Goal: Task Accomplishment & Management: Manage account settings

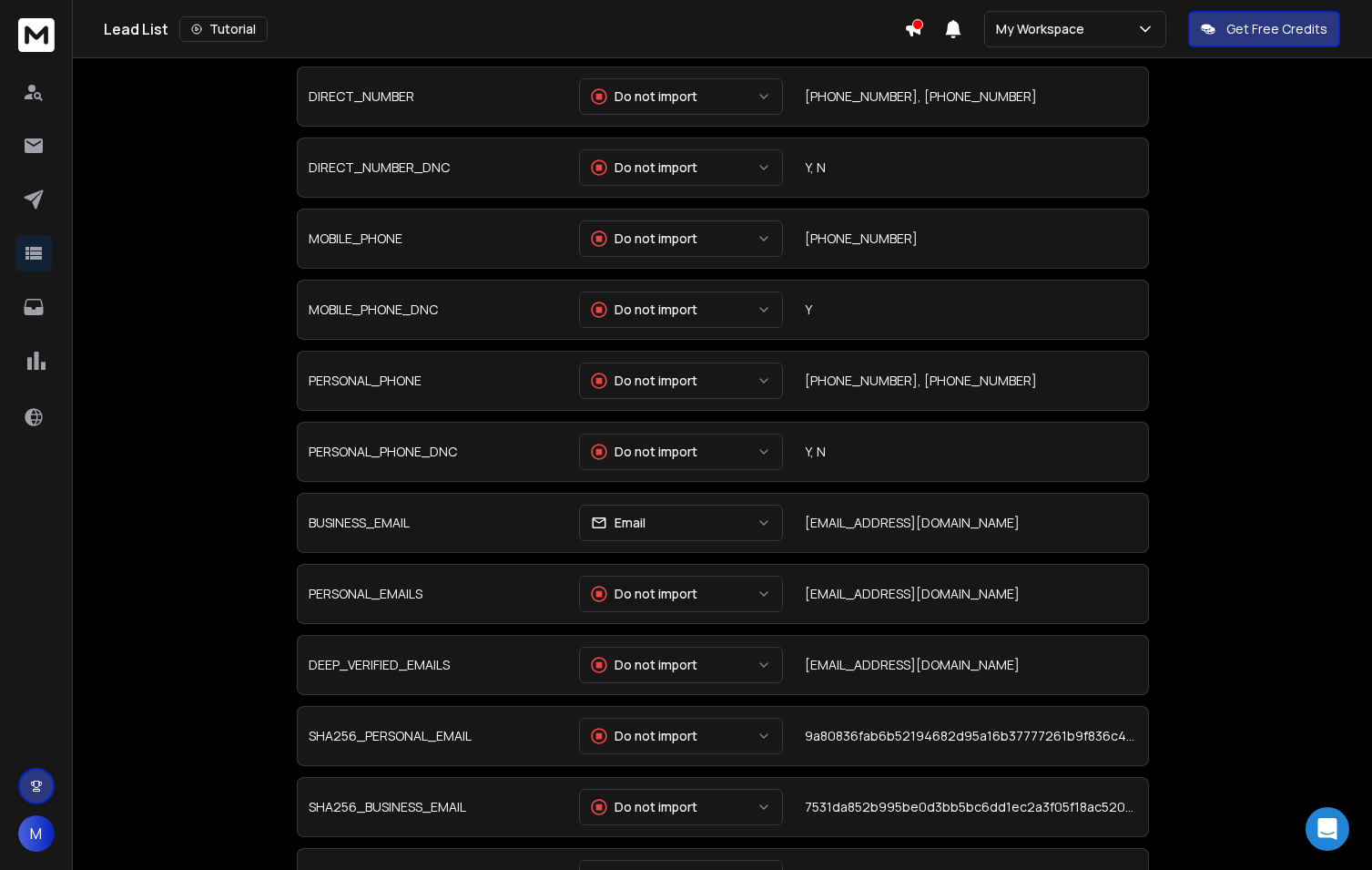
scroll to position [1338, 0]
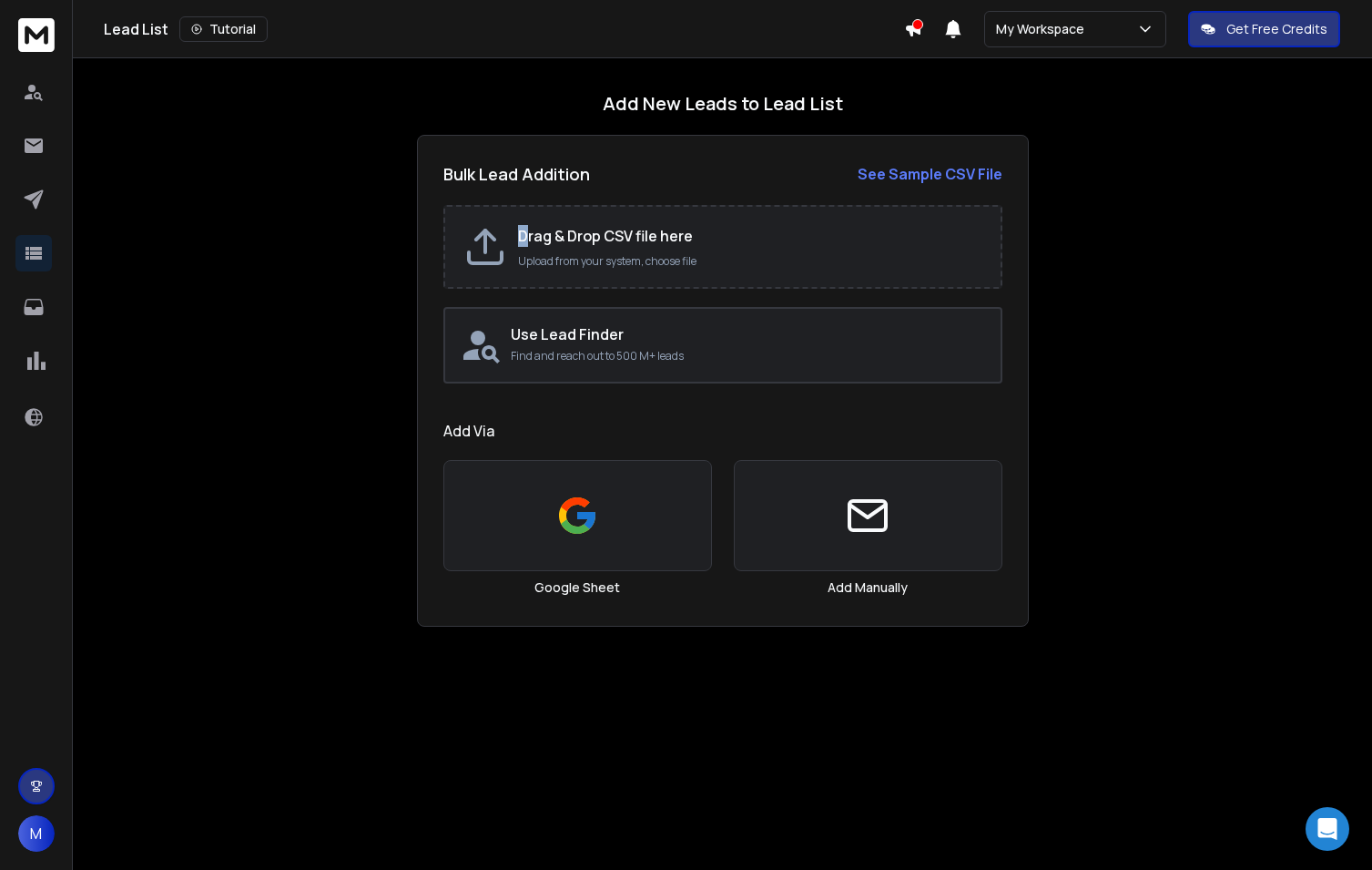
click at [523, 234] on h2 "Drag & Drop CSV file here" at bounding box center [749, 235] width 464 height 22
type input "**********"
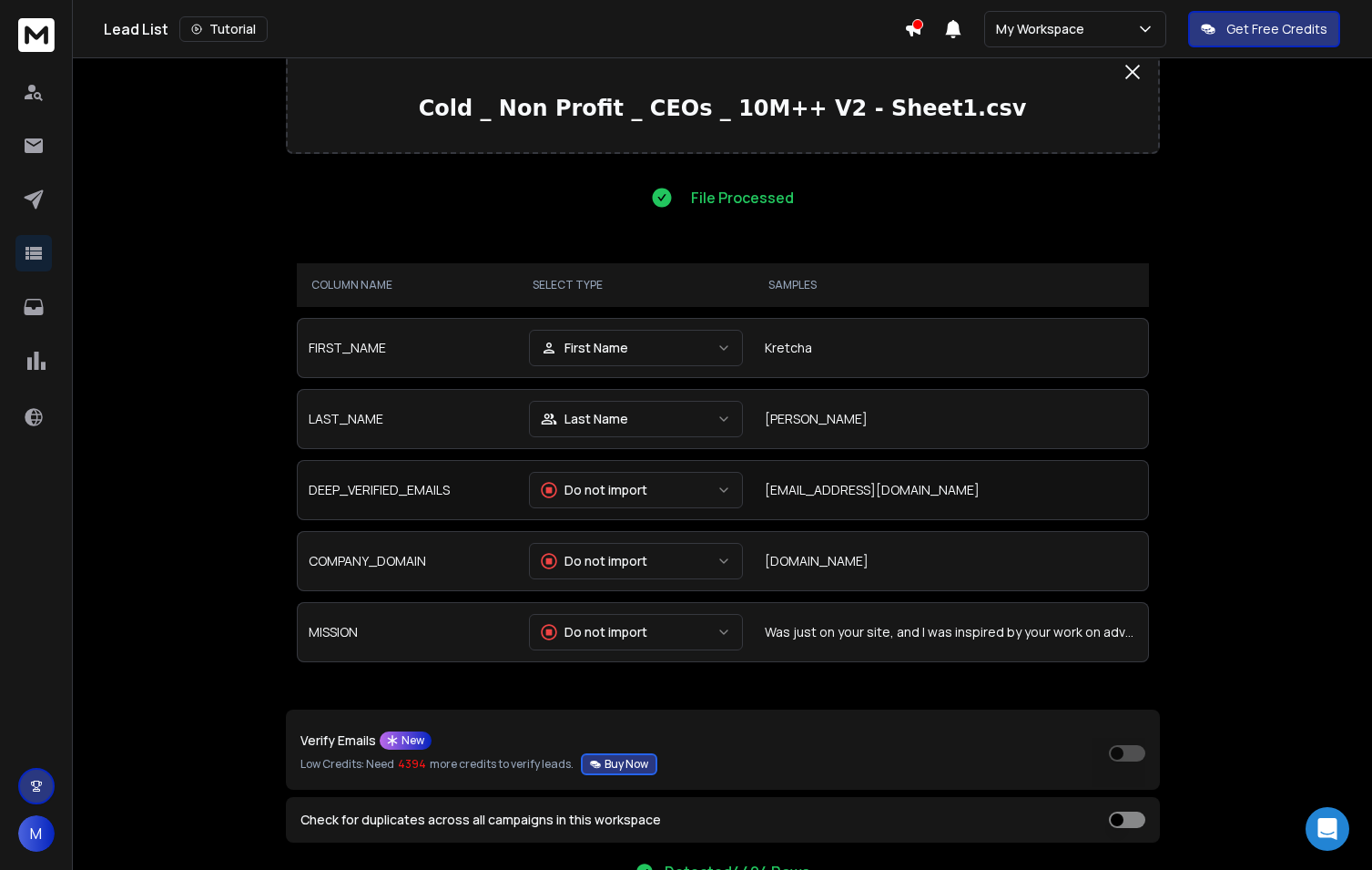
scroll to position [201, 0]
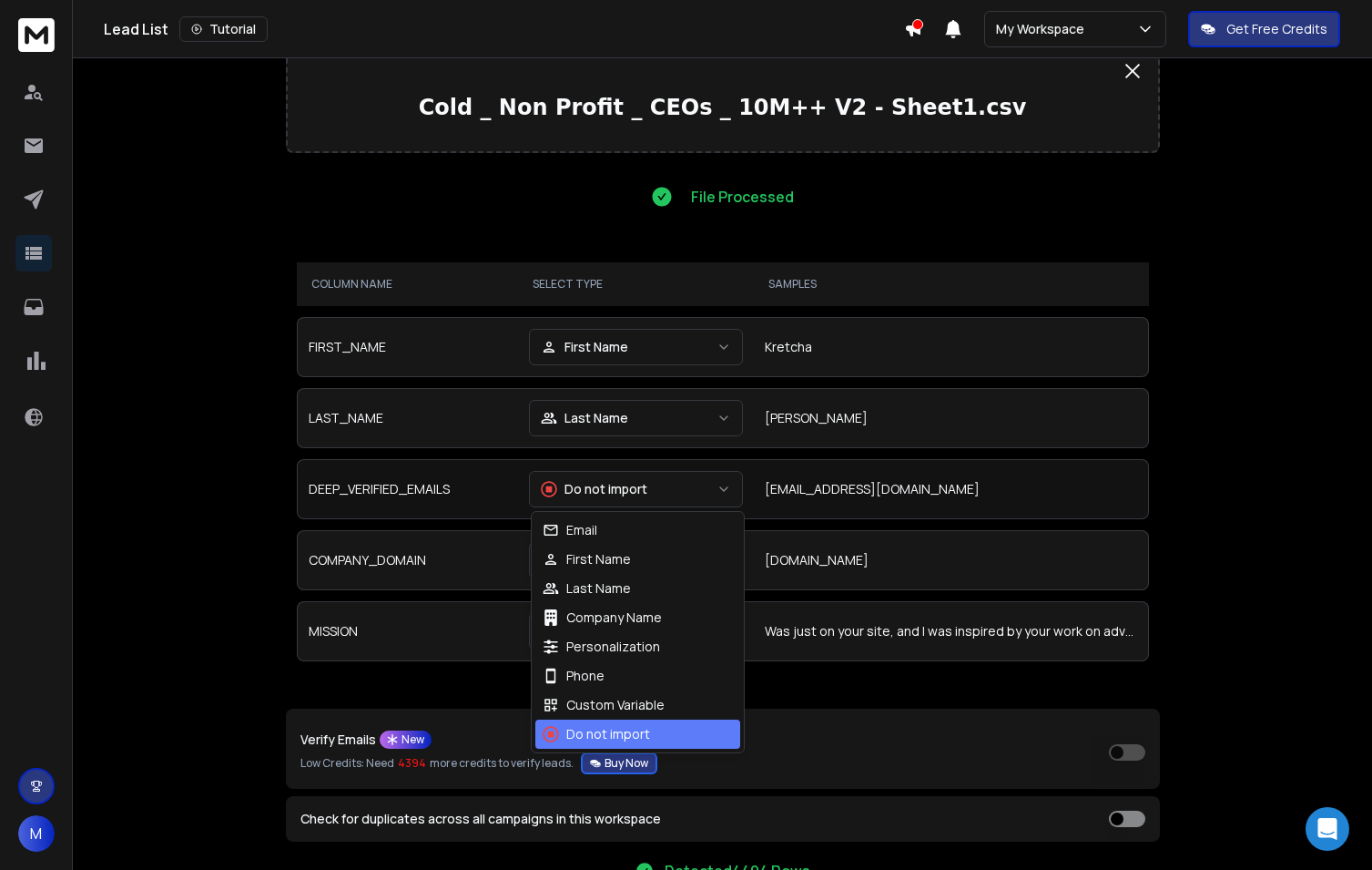
click at [662, 495] on button "Do not import" at bounding box center [636, 489] width 214 height 37
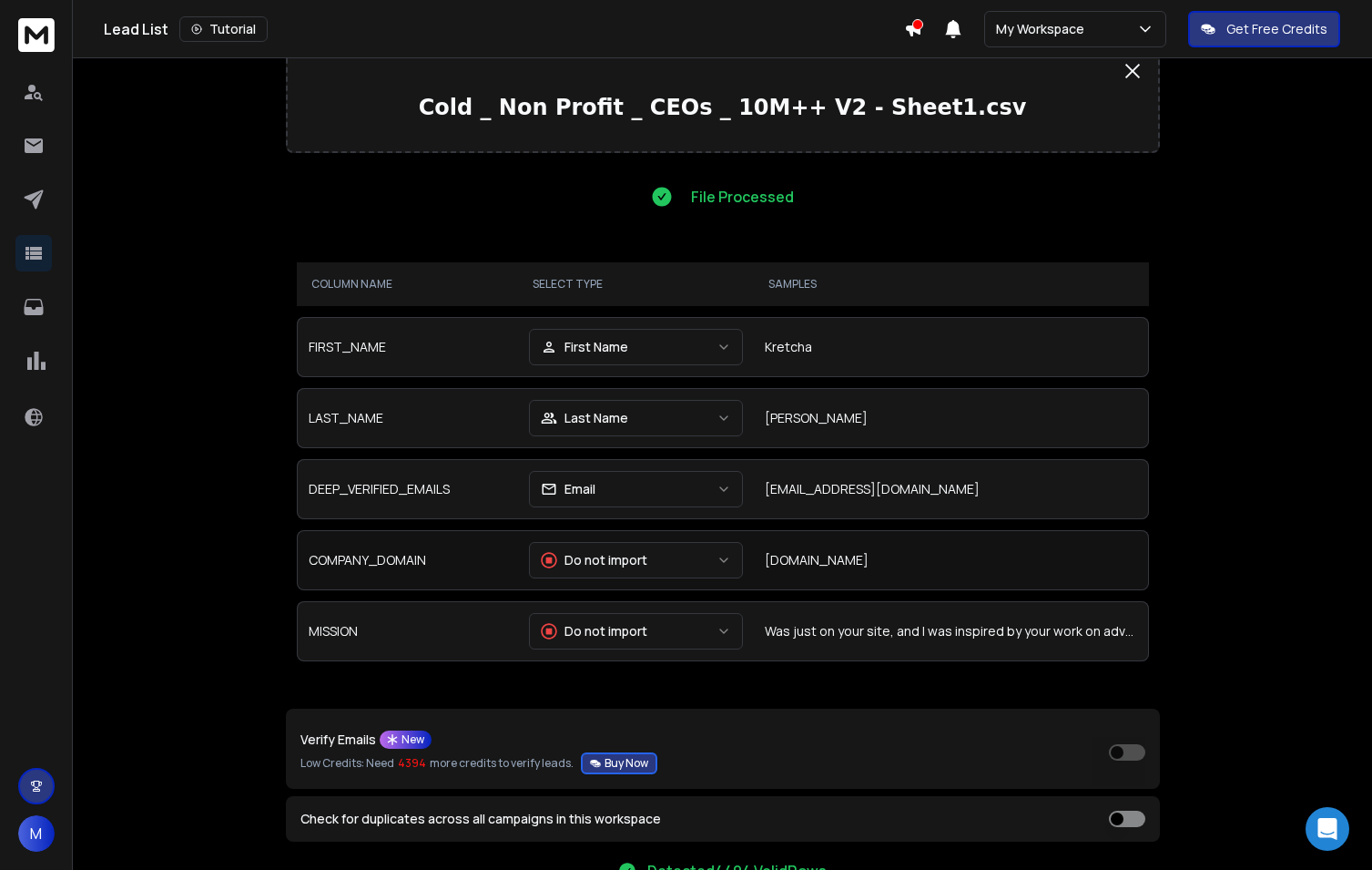
click at [609, 561] on div "Do not import" at bounding box center [594, 560] width 107 height 18
click at [856, 538] on td "[DOMAIN_NAME]" at bounding box center [951, 560] width 394 height 60
click at [636, 624] on div "Do not import" at bounding box center [594, 631] width 107 height 18
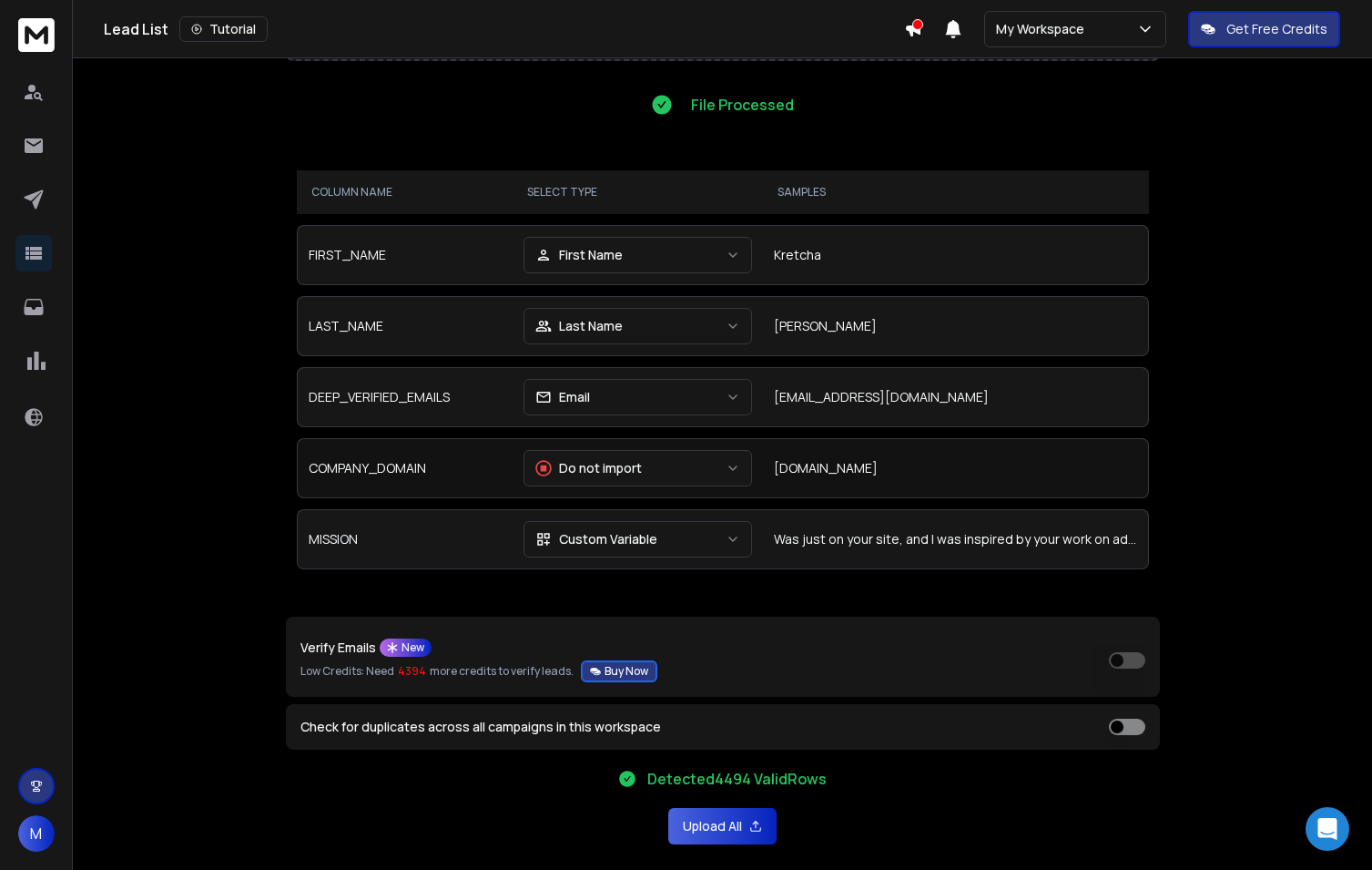
scroll to position [325, 0]
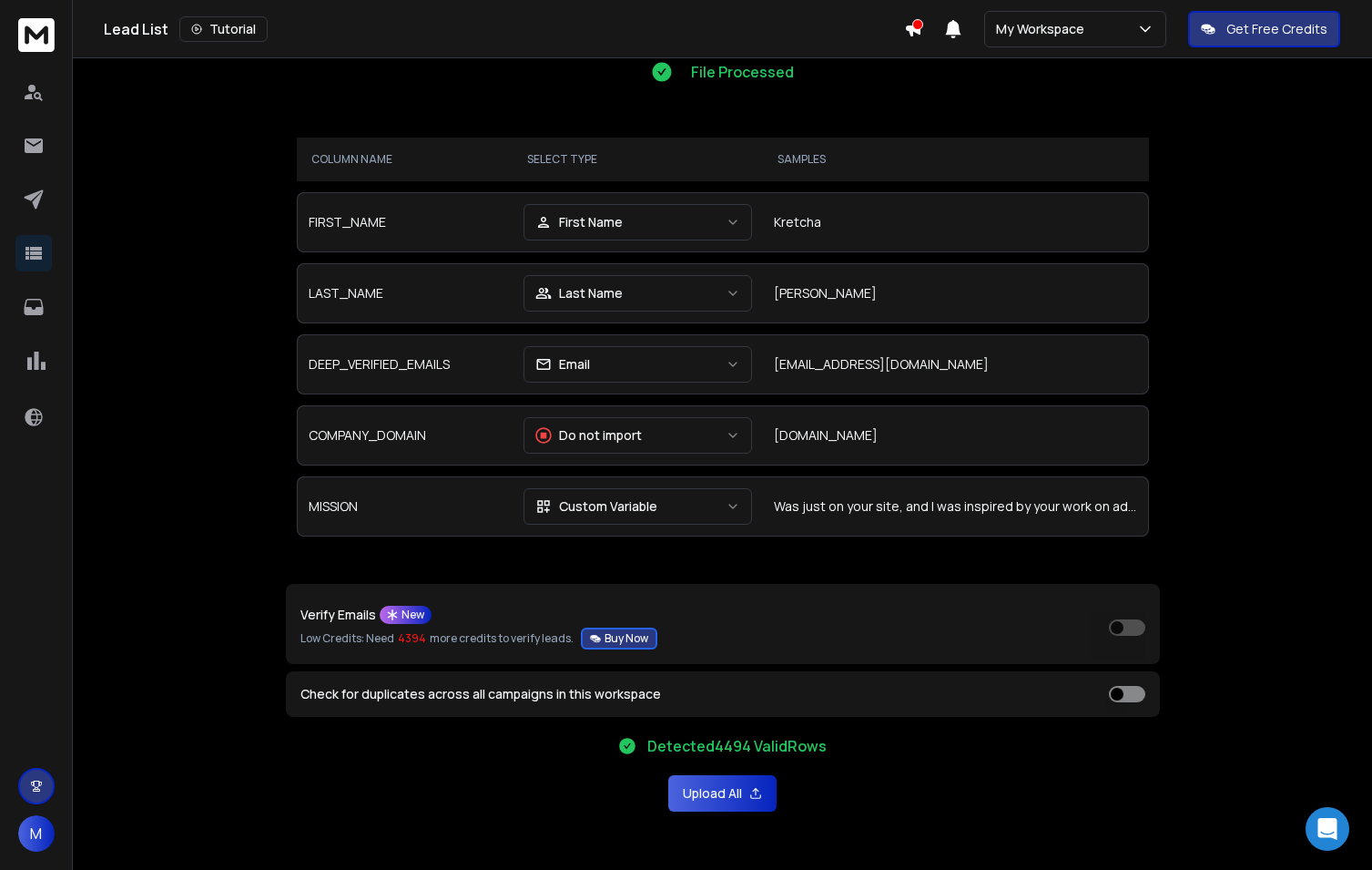
click at [739, 797] on button "Upload All" at bounding box center [722, 793] width 109 height 37
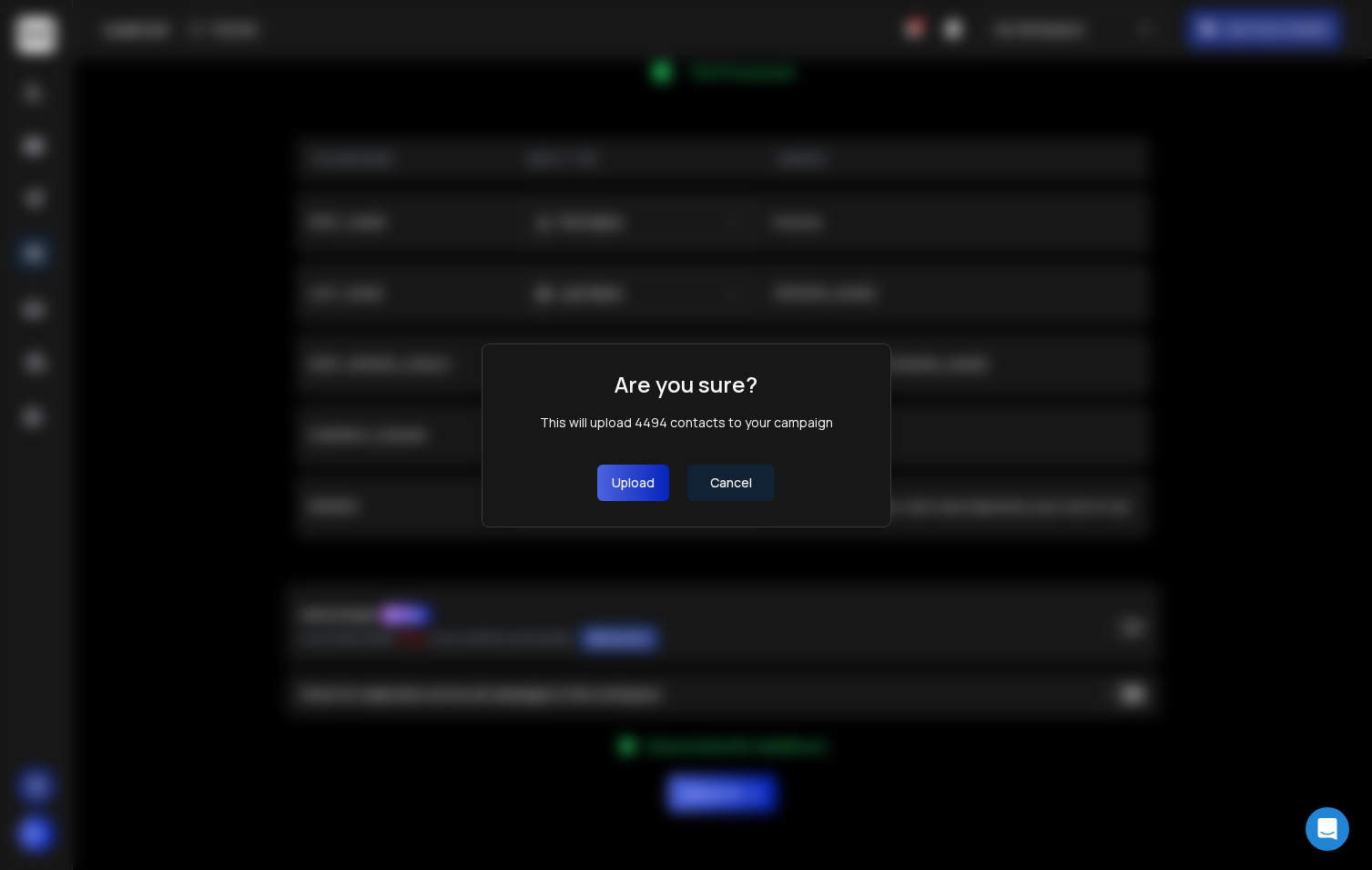
click at [633, 492] on button "Upload" at bounding box center [634, 482] width 72 height 37
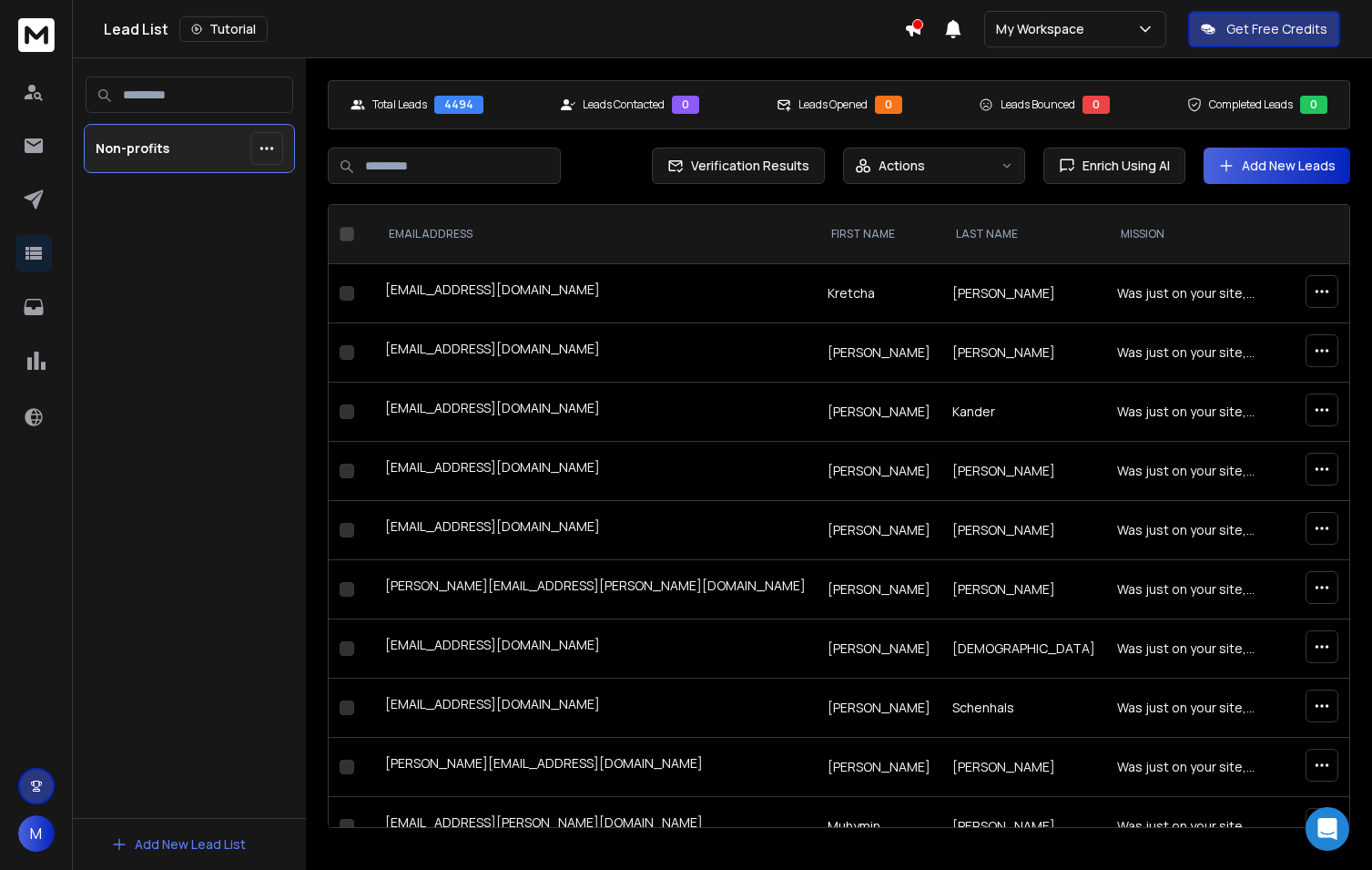
click at [282, 144] on button "button" at bounding box center [266, 148] width 33 height 33
click at [251, 189] on p "Edit List Name" at bounding box center [221, 188] width 87 height 18
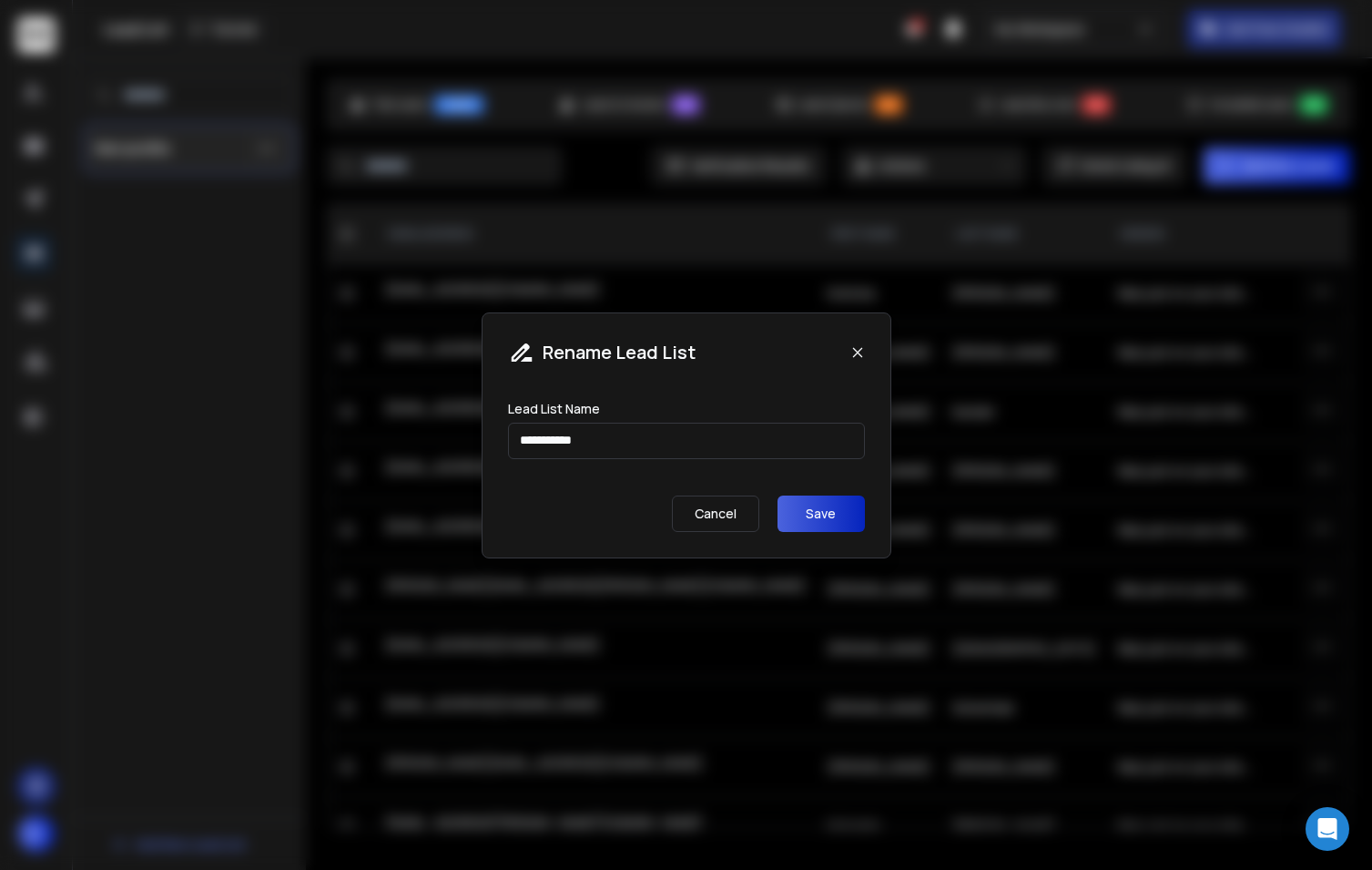
click at [626, 444] on input "**********" at bounding box center [686, 440] width 357 height 37
type input "**********"
click at [804, 524] on button "Save" at bounding box center [821, 513] width 88 height 37
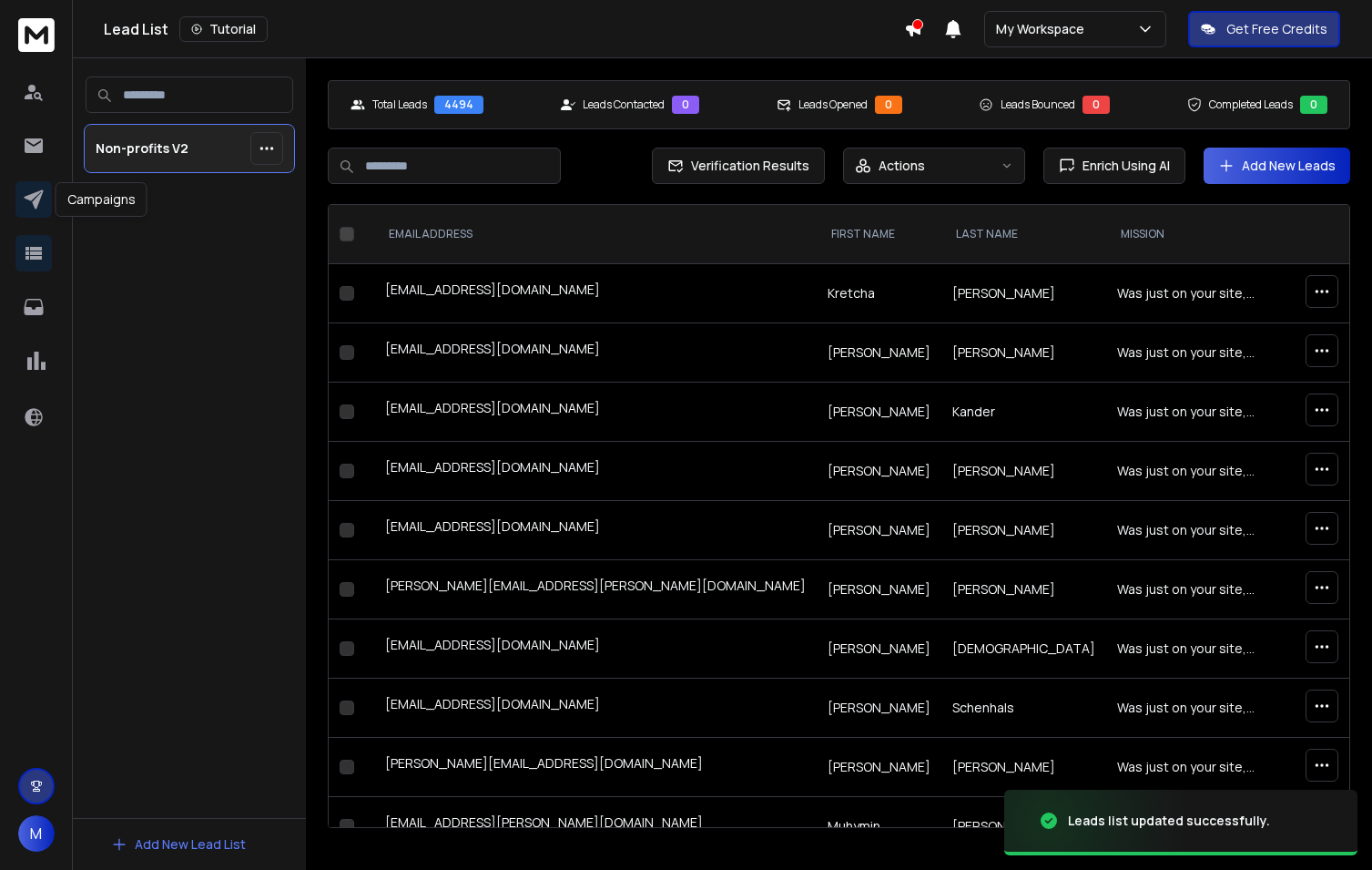
click at [37, 193] on icon at bounding box center [33, 200] width 19 height 19
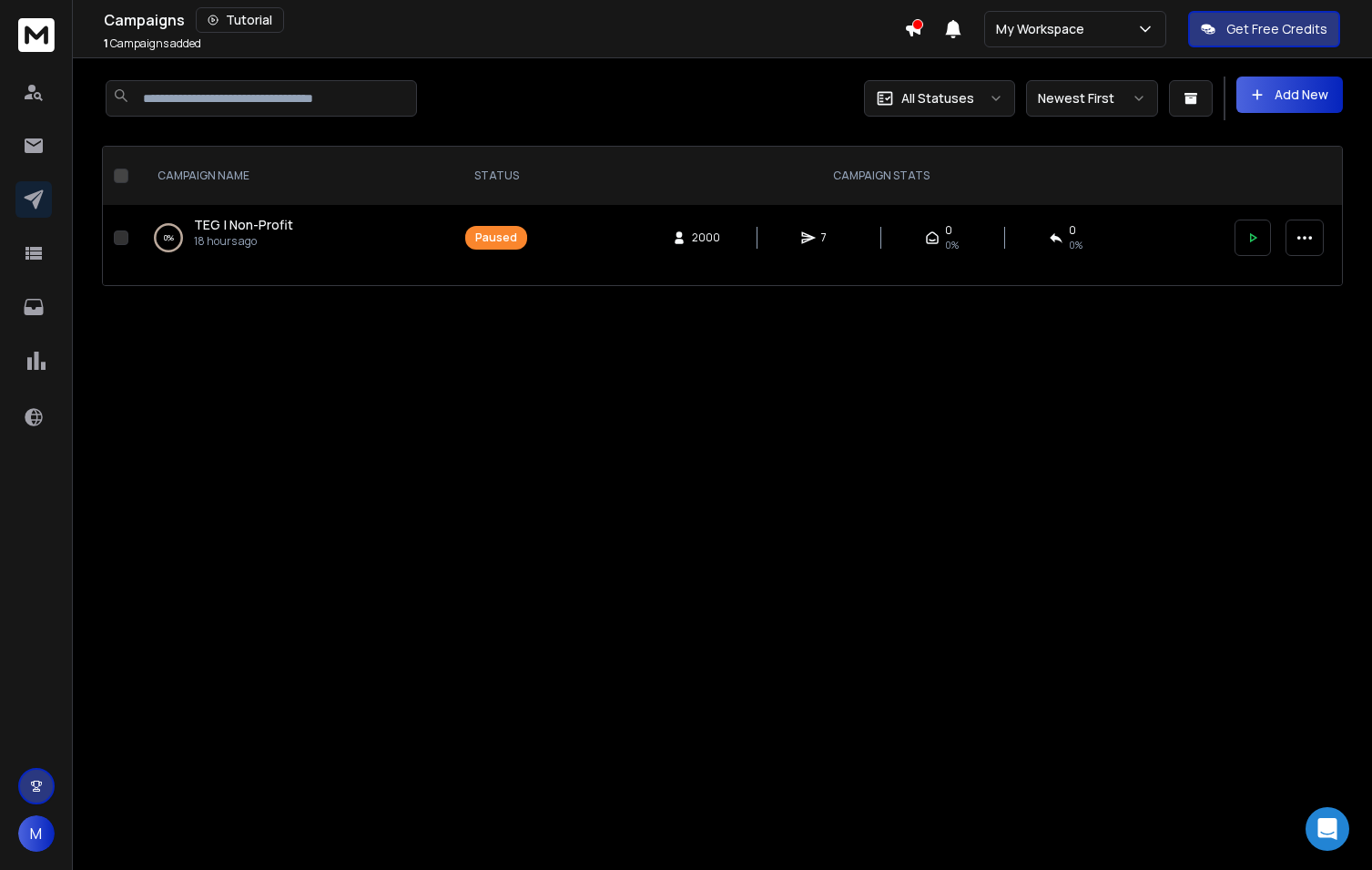
click at [1328, 231] on td at bounding box center [1283, 237] width 119 height 66
click at [1318, 231] on button "button" at bounding box center [1305, 237] width 38 height 37
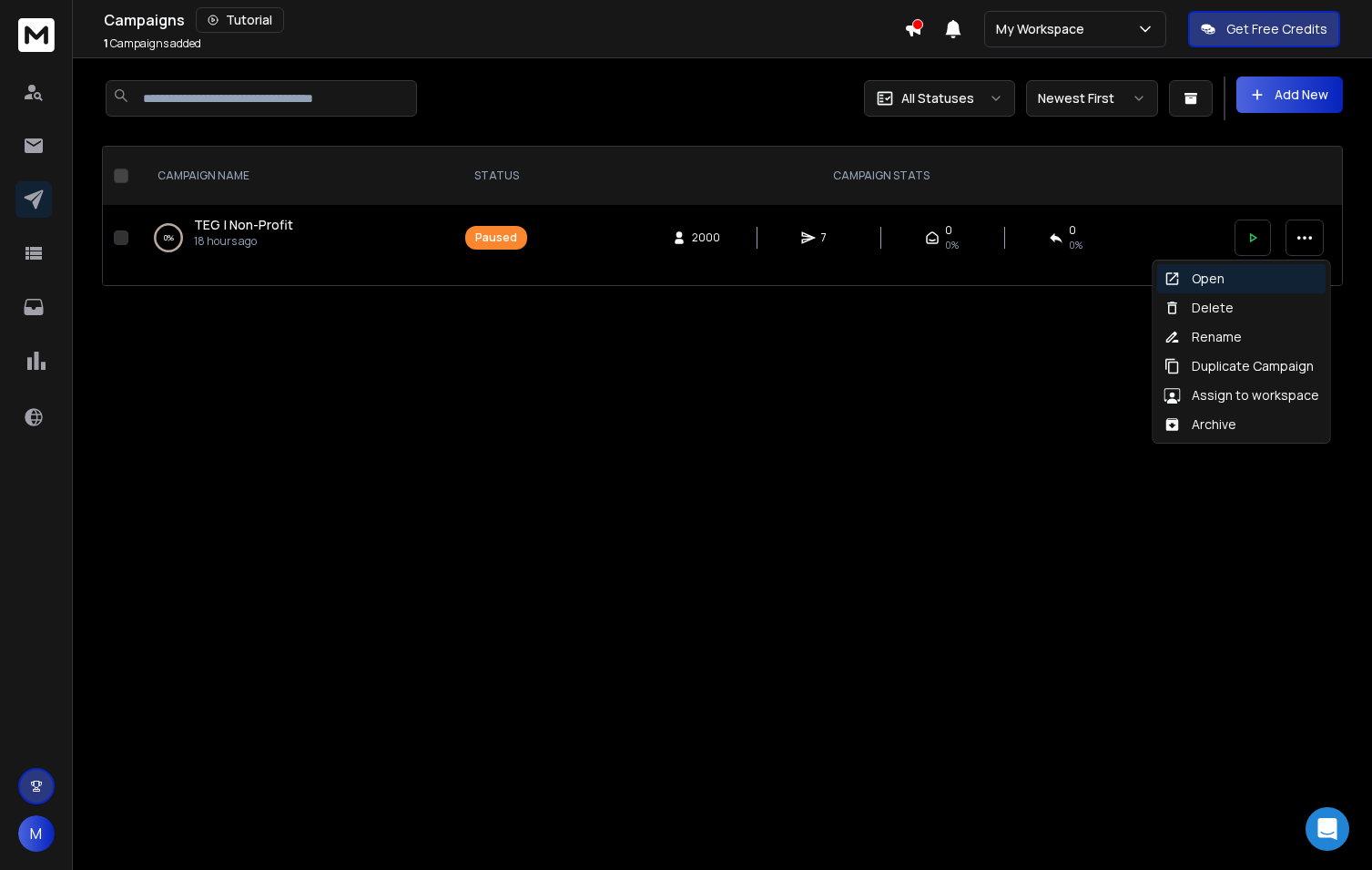
click at [801, 445] on div "Campaigns 1 Campaigns Added All Statuses Newest First Add New CAMPAIGN NAME STA…" at bounding box center [722, 512] width 1241 height 870
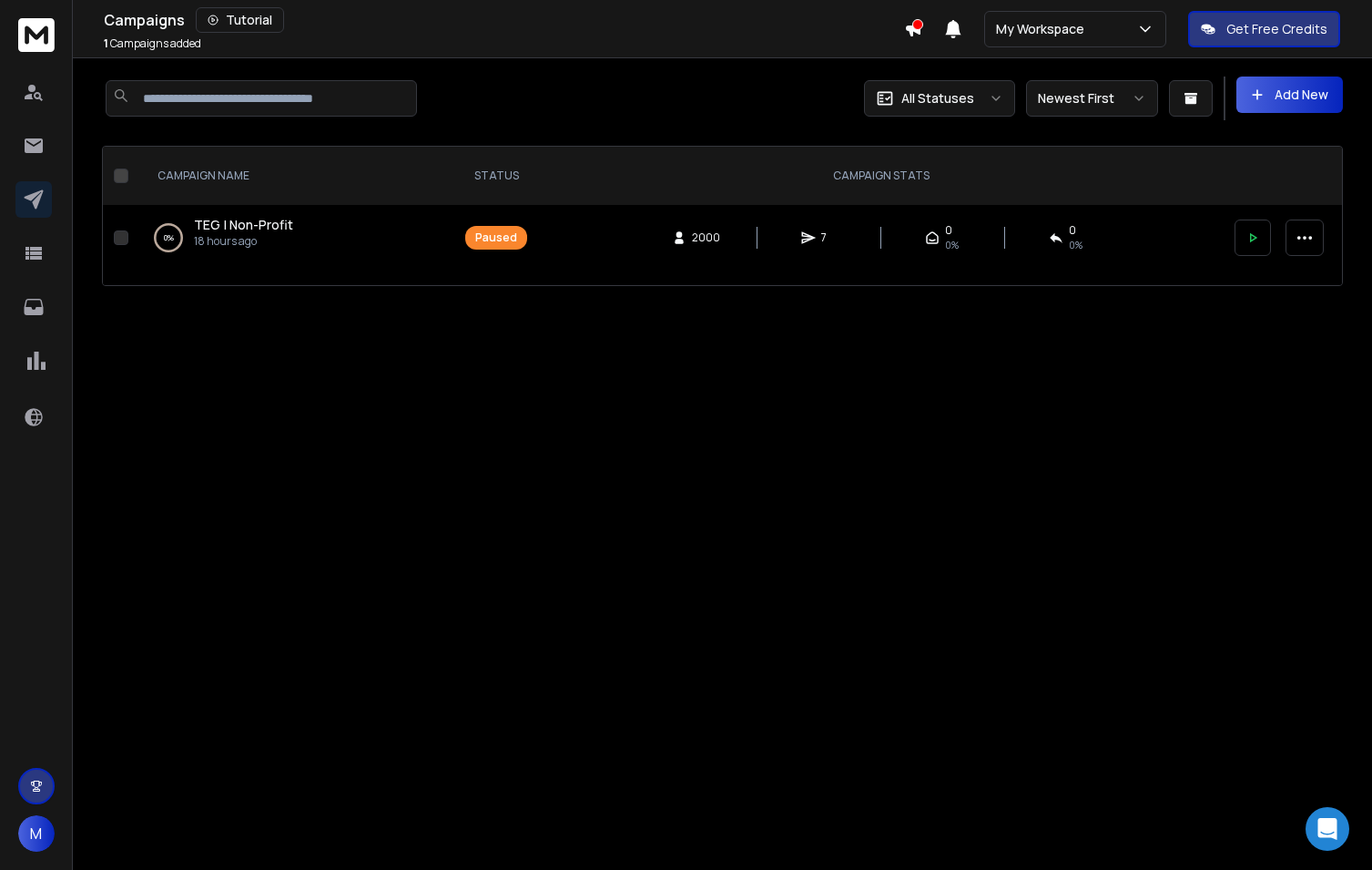
click at [1314, 238] on button "button" at bounding box center [1305, 237] width 38 height 37
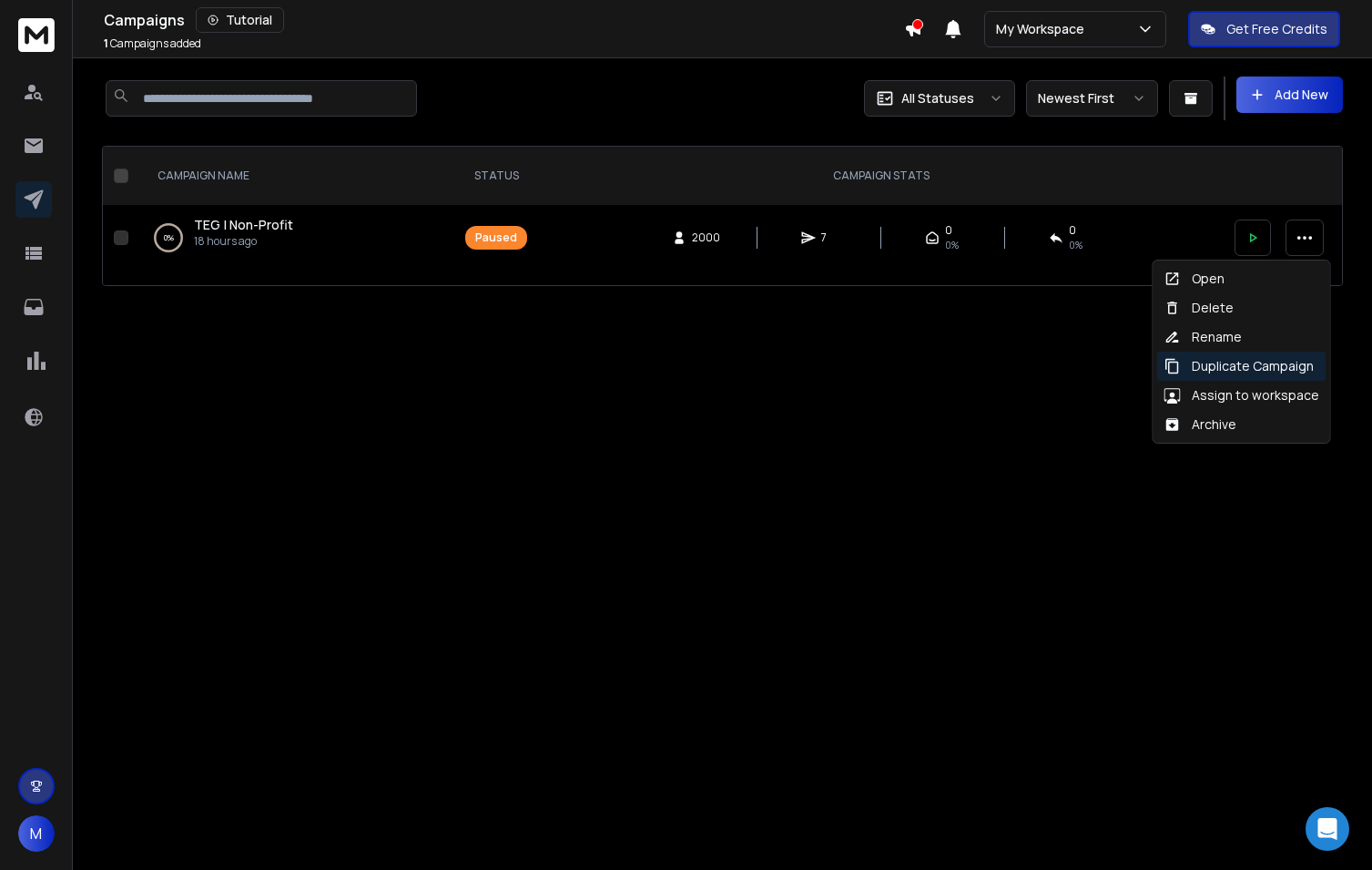
click at [1247, 352] on div "Duplicate Campaign" at bounding box center [1242, 365] width 170 height 29
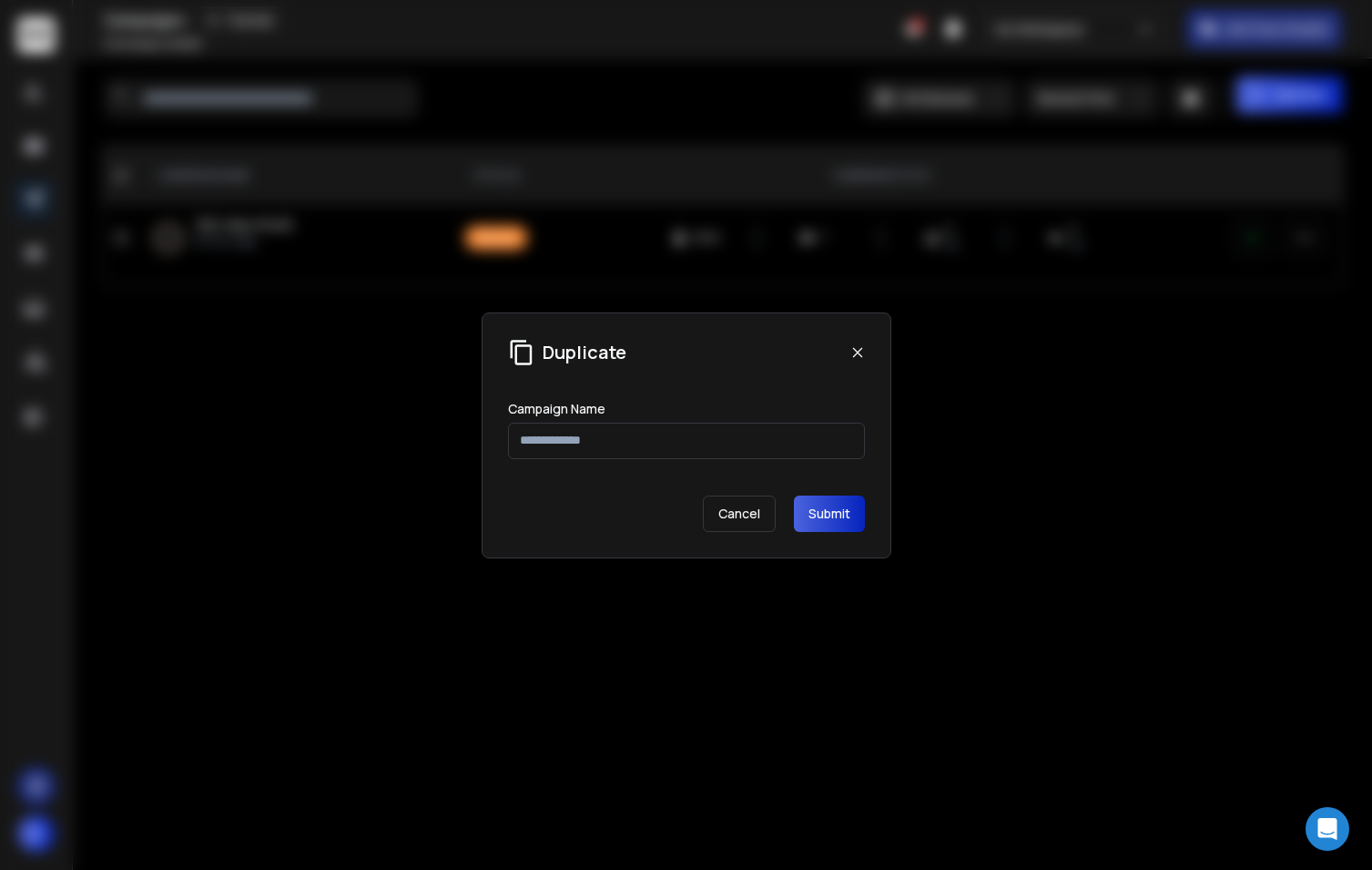
click at [1247, 352] on div "Duplicate Campaign Name Cancel Submit" at bounding box center [686, 435] width 1372 height 282
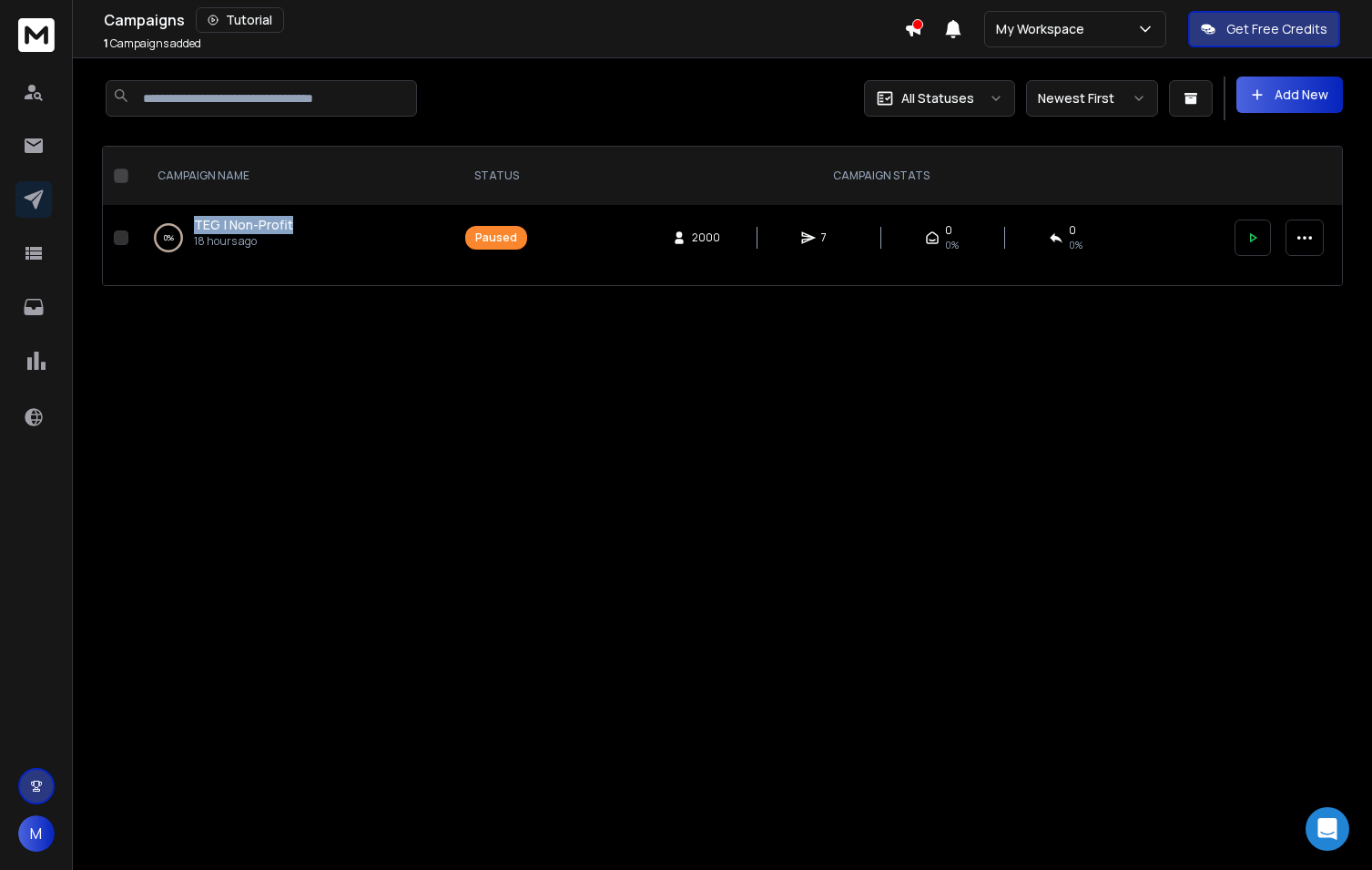
copy span "TEG | Non-Profit"
drag, startPoint x: 304, startPoint y: 228, endPoint x: 297, endPoint y: 435, distance: 207.1
click at [292, 425] on div "Campaigns 1 Campaigns Added All Statuses Newest First Add New CAMPAIGN NAME STA…" at bounding box center [722, 512] width 1241 height 870
click at [1317, 230] on button "button" at bounding box center [1305, 237] width 38 height 37
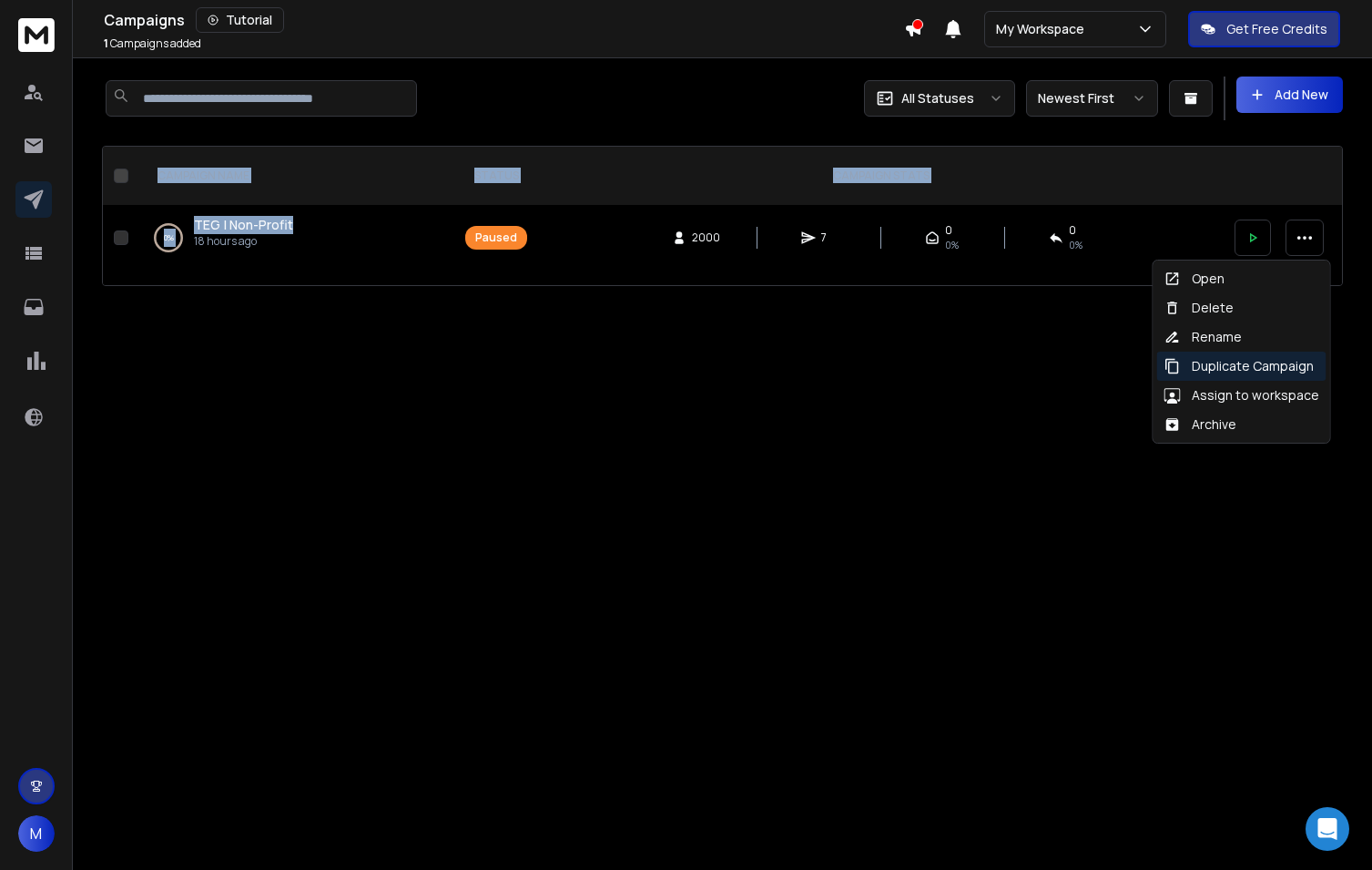
click at [1244, 372] on div "Duplicate Campaign" at bounding box center [1239, 366] width 150 height 18
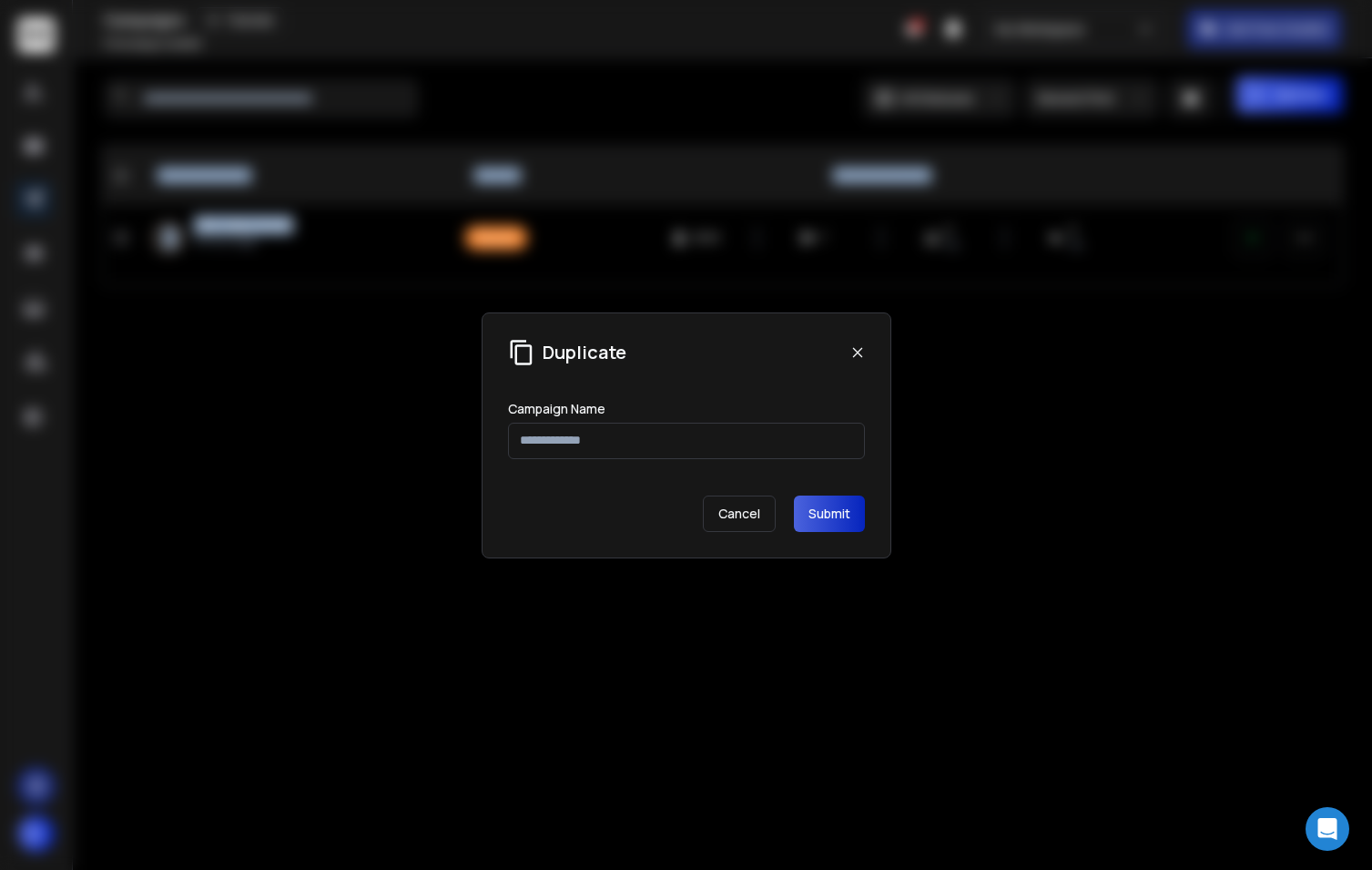
click at [715, 444] on input "text" at bounding box center [686, 440] width 357 height 37
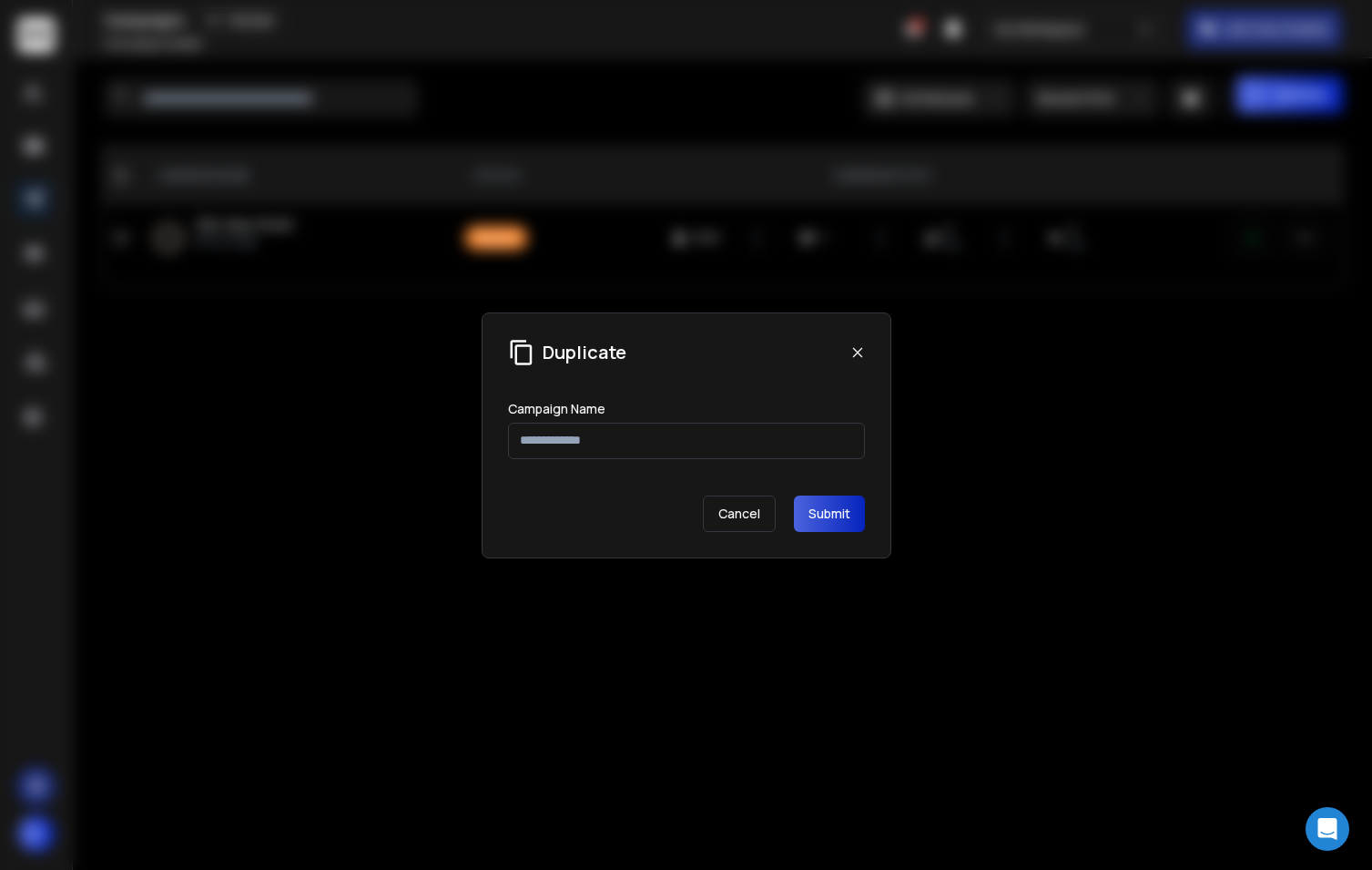
paste input "**********"
type input "**********"
click at [822, 515] on button "Submit" at bounding box center [829, 513] width 71 height 37
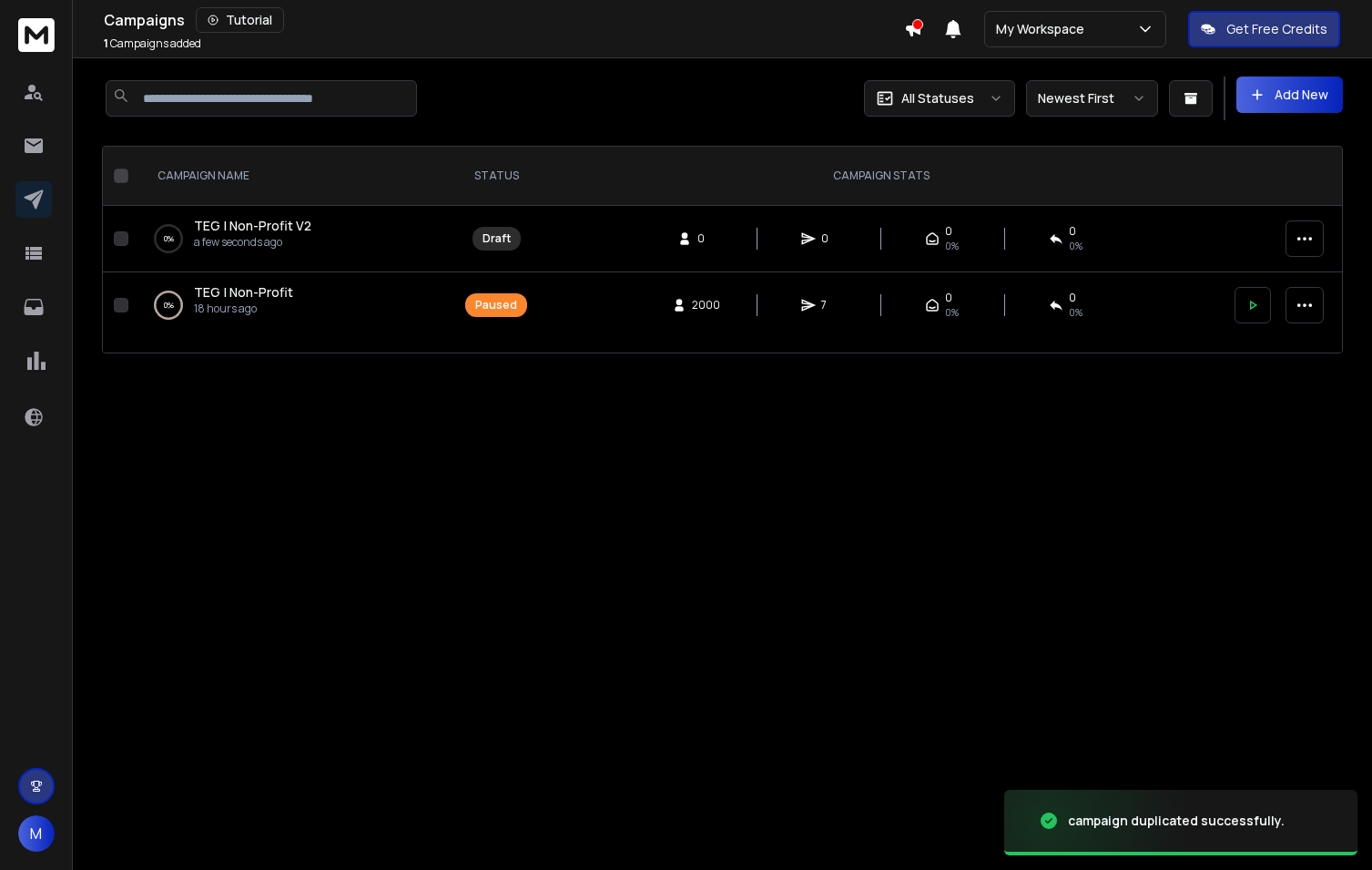
click at [261, 228] on span "TEG | Non-Profit V2" at bounding box center [252, 224] width 118 height 17
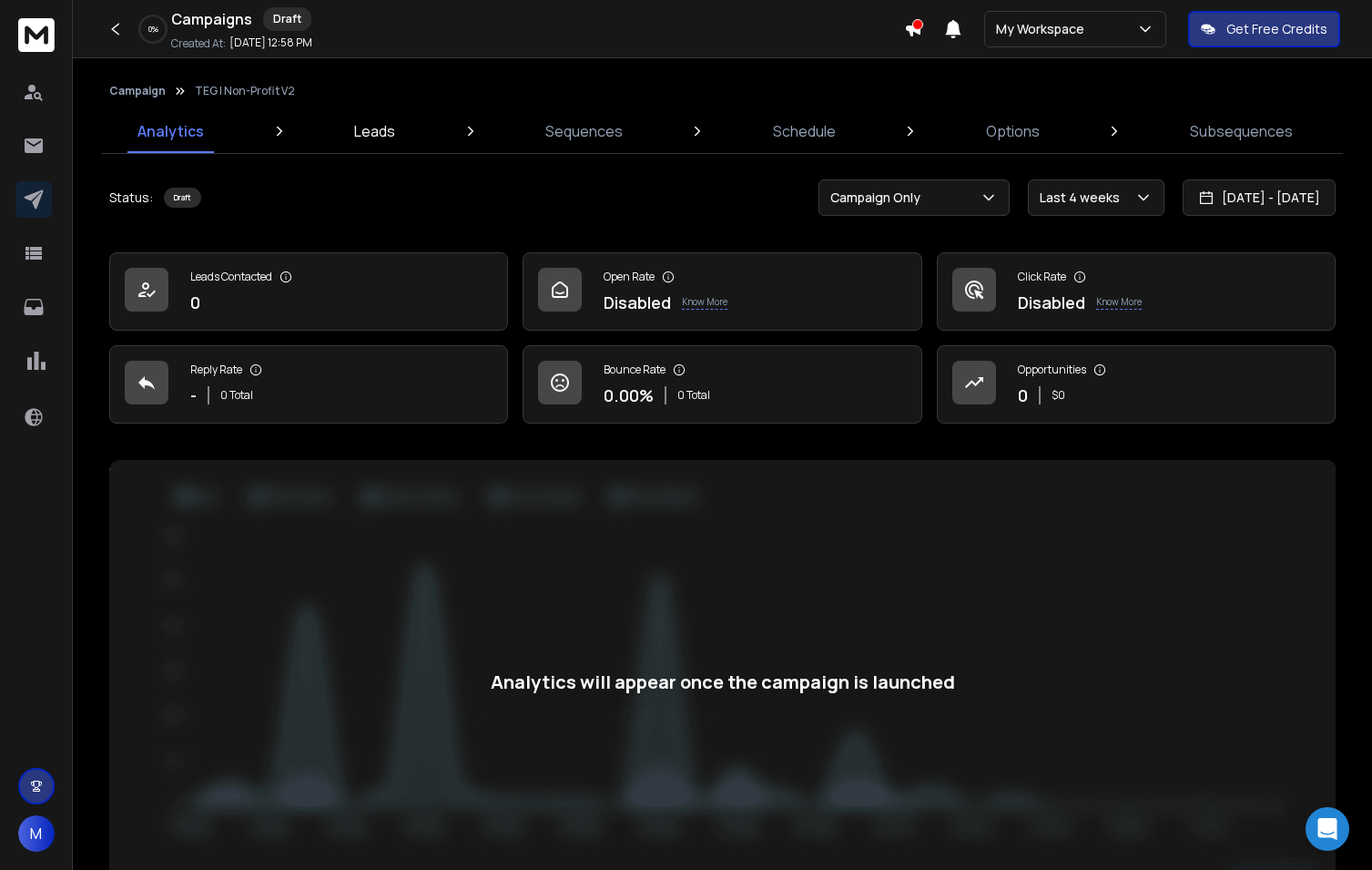
click at [373, 125] on p "Leads" at bounding box center [374, 131] width 41 height 22
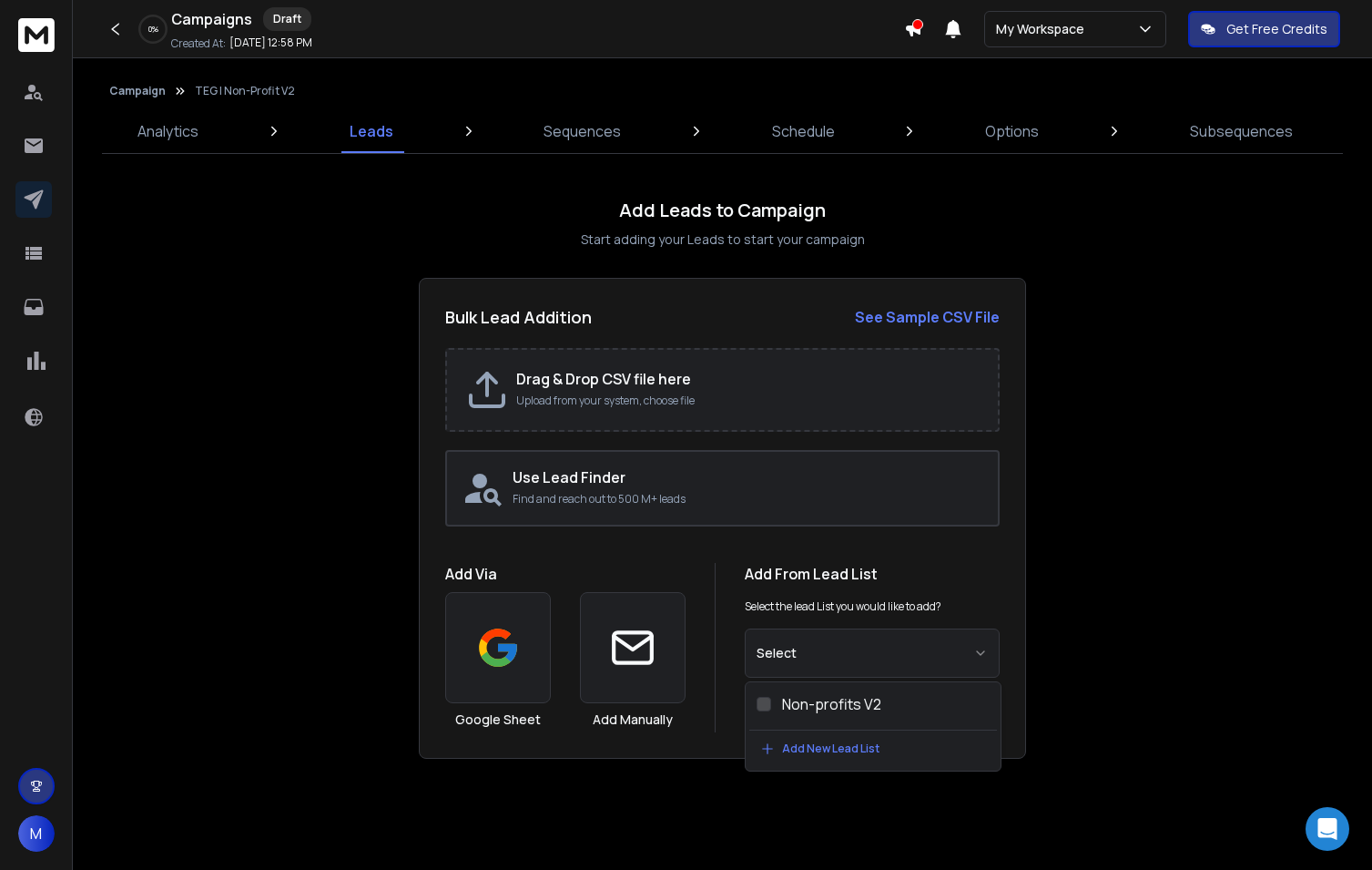
click at [827, 648] on button "Select" at bounding box center [873, 652] width 255 height 49
click at [851, 720] on div "Non-profits V2" at bounding box center [867, 703] width 236 height 37
click at [945, 595] on div "Add From Lead List Select the lead List you would like to add? Non-profits V2 I…" at bounding box center [873, 648] width 255 height 170
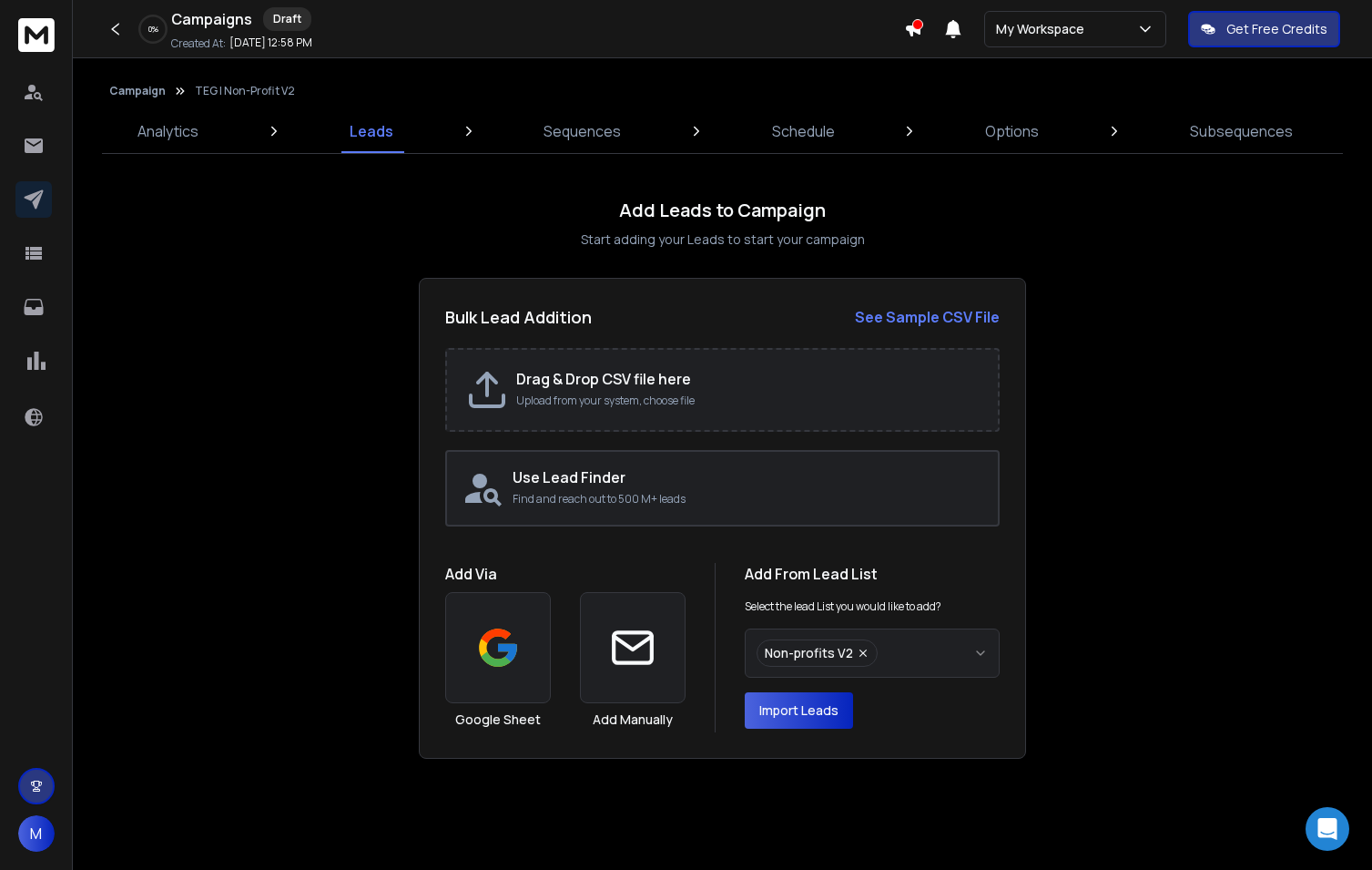
click at [797, 705] on button "Import Leads" at bounding box center [799, 710] width 109 height 37
click at [912, 28] on icon at bounding box center [913, 29] width 15 height 15
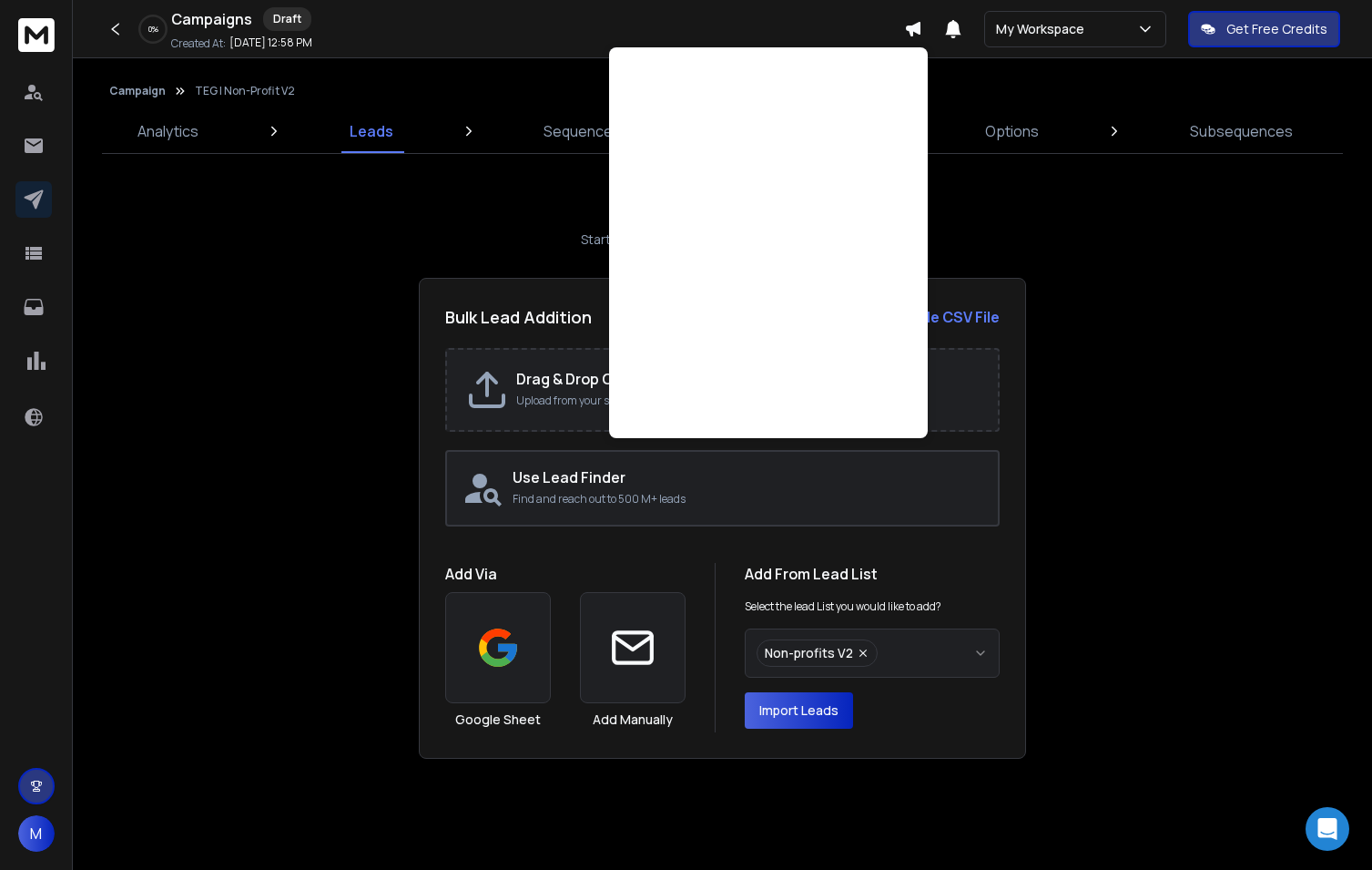
click at [1083, 277] on div "Add Leads to Campaign Start adding your Leads to start your campaign Bulk Lead …" at bounding box center [722, 469] width 1226 height 579
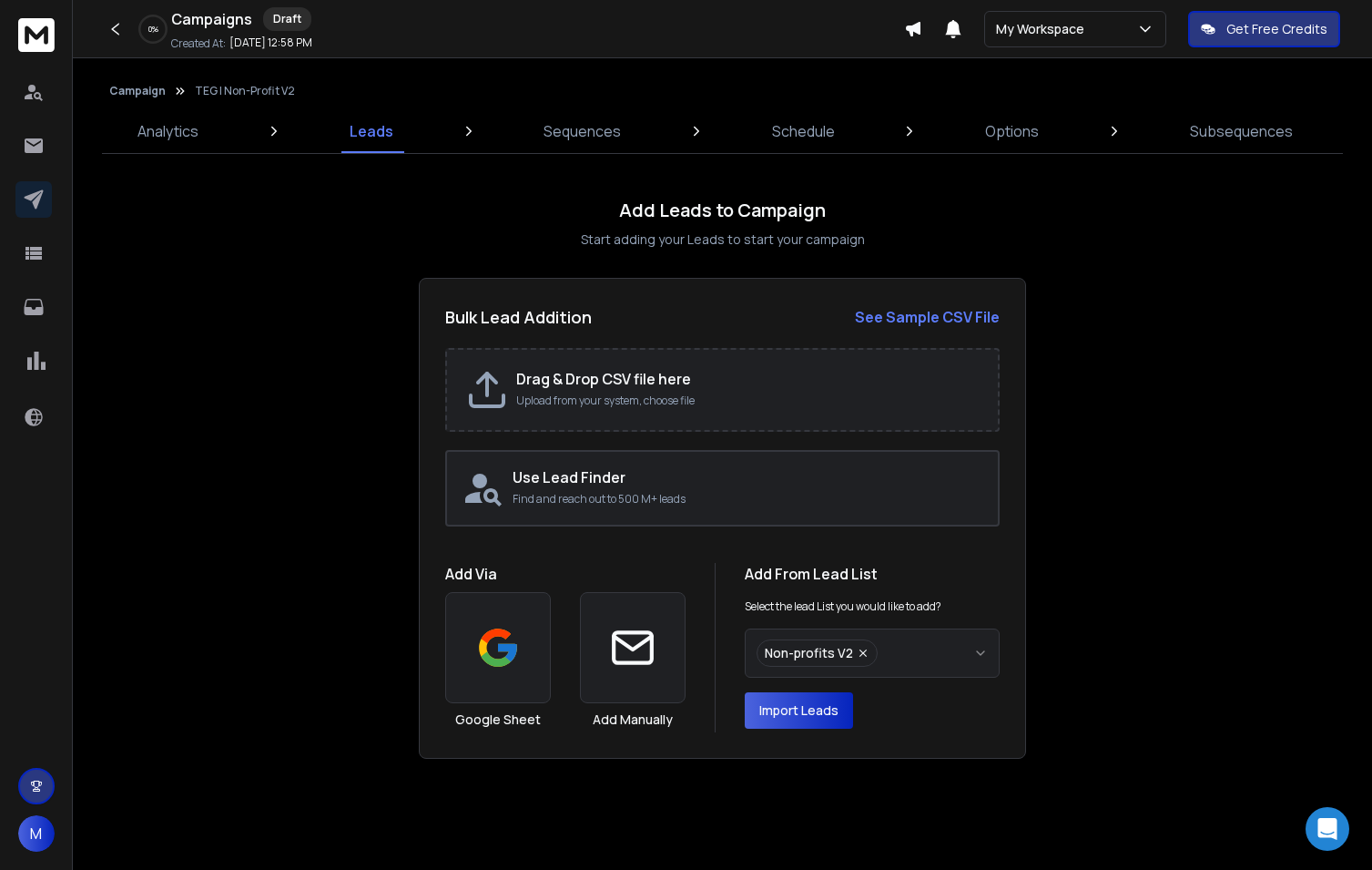
click at [782, 714] on button "Import Leads" at bounding box center [799, 710] width 109 height 37
click at [821, 703] on button "Import Leads" at bounding box center [799, 710] width 109 height 37
click at [845, 719] on button "Import Leads" at bounding box center [799, 710] width 109 height 37
click at [1176, 445] on div "Add Leads to Campaign Start adding your Leads to start your campaign Bulk Lead …" at bounding box center [722, 469] width 1226 height 579
click at [1337, 834] on icon "Open Intercom Messenger" at bounding box center [1328, 829] width 24 height 24
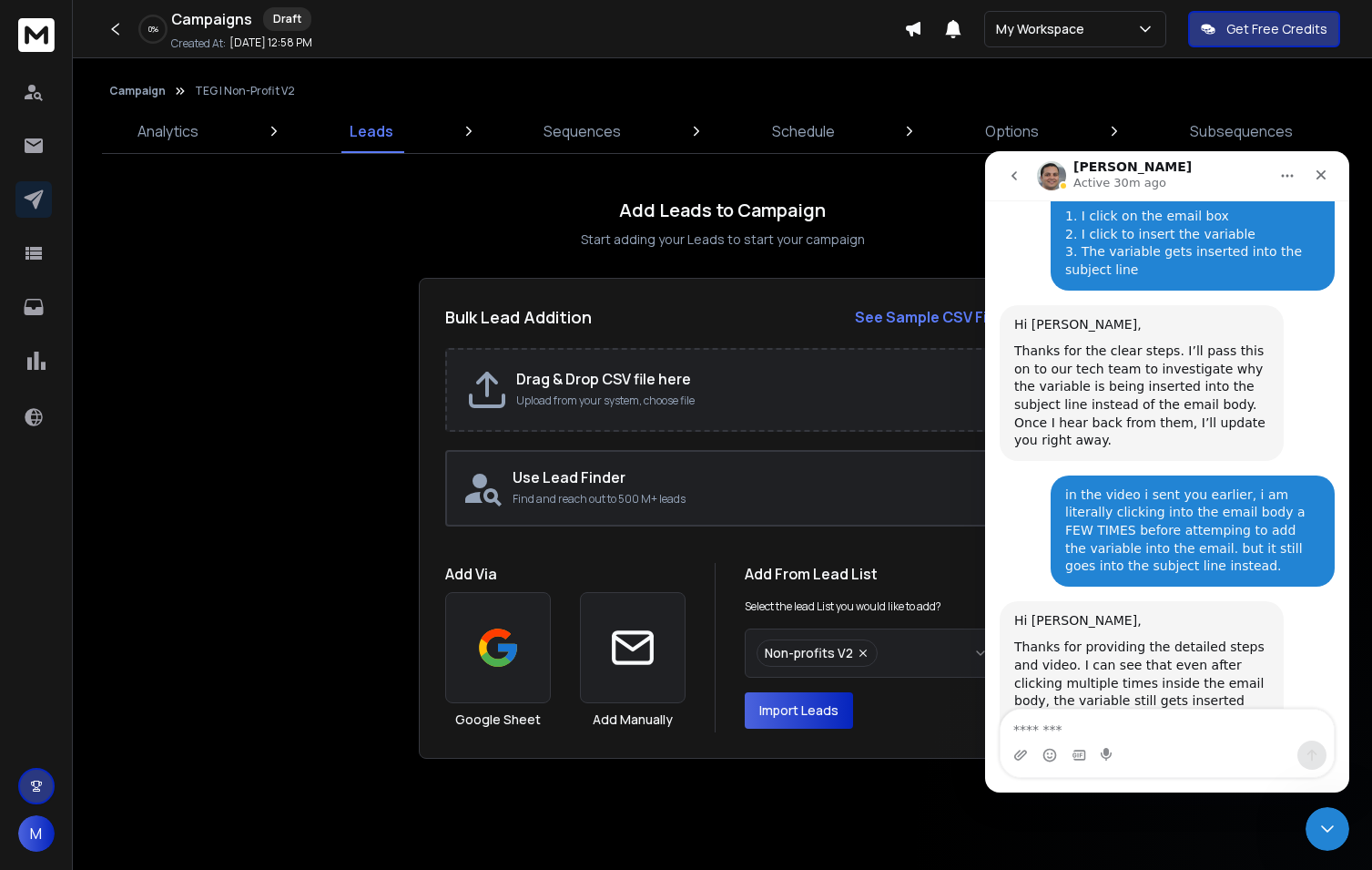
scroll to position [2296, 0]
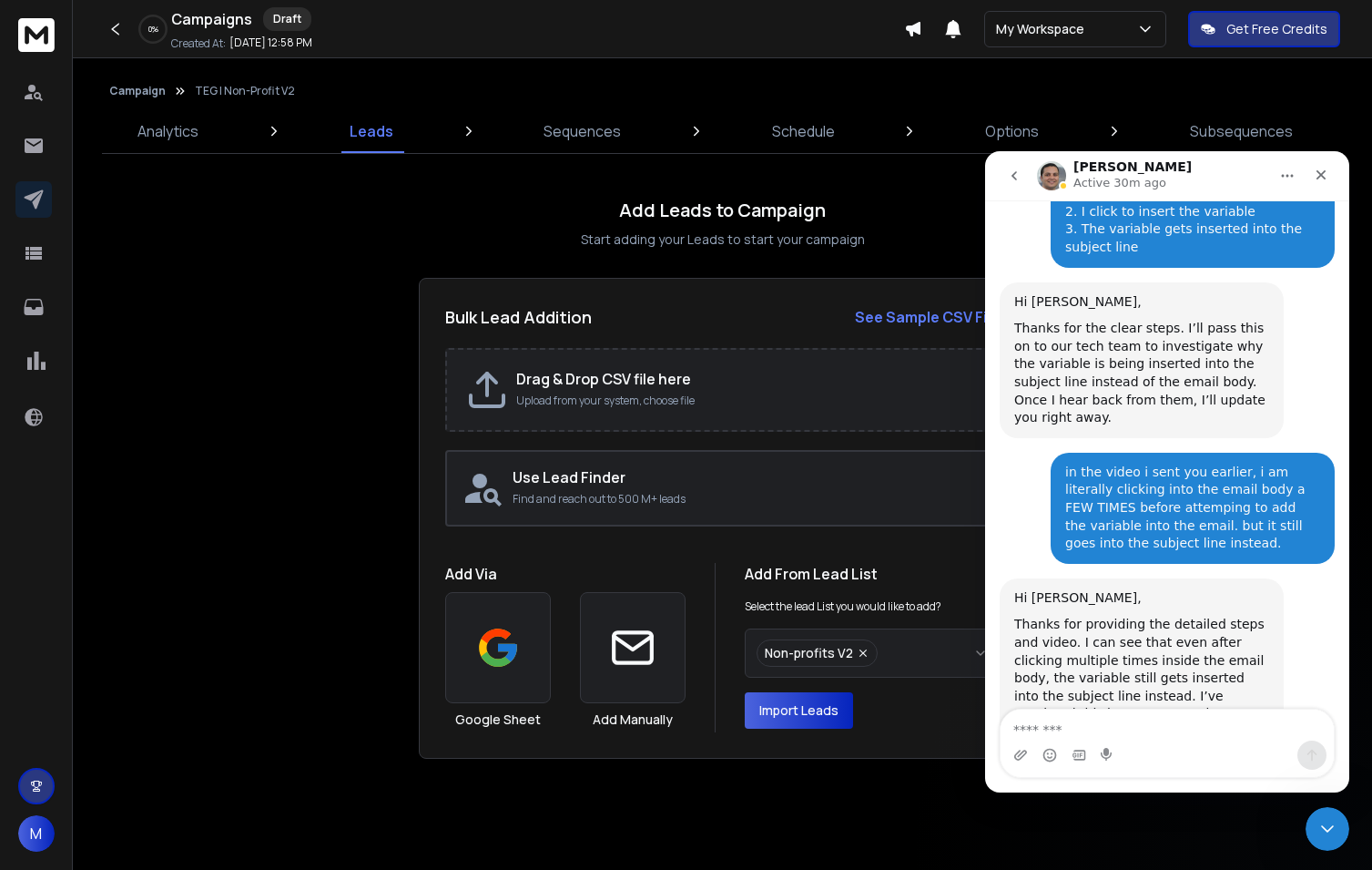
click at [1139, 731] on textarea "Message…" at bounding box center [1167, 724] width 333 height 31
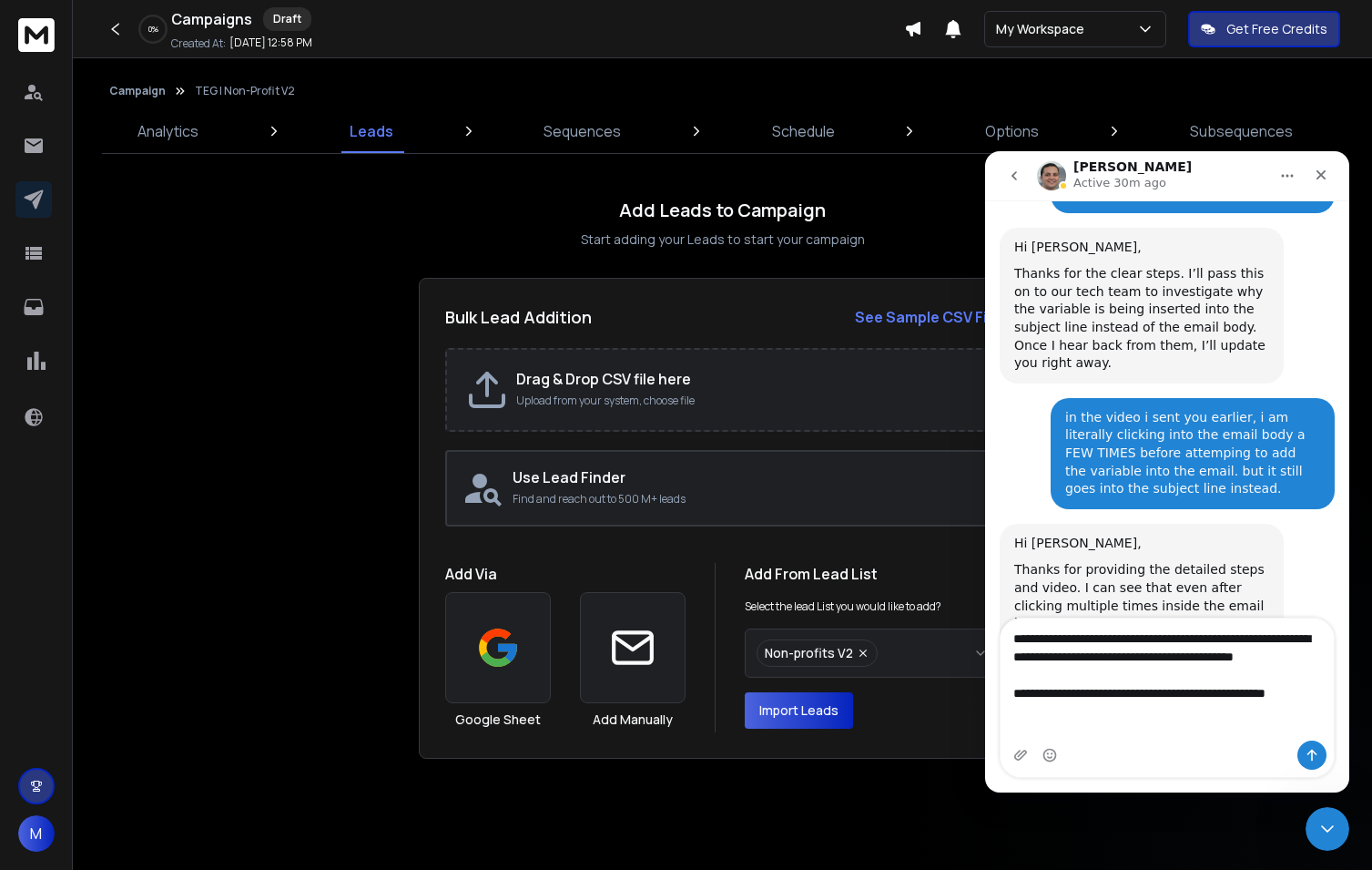
scroll to position [2369, 0]
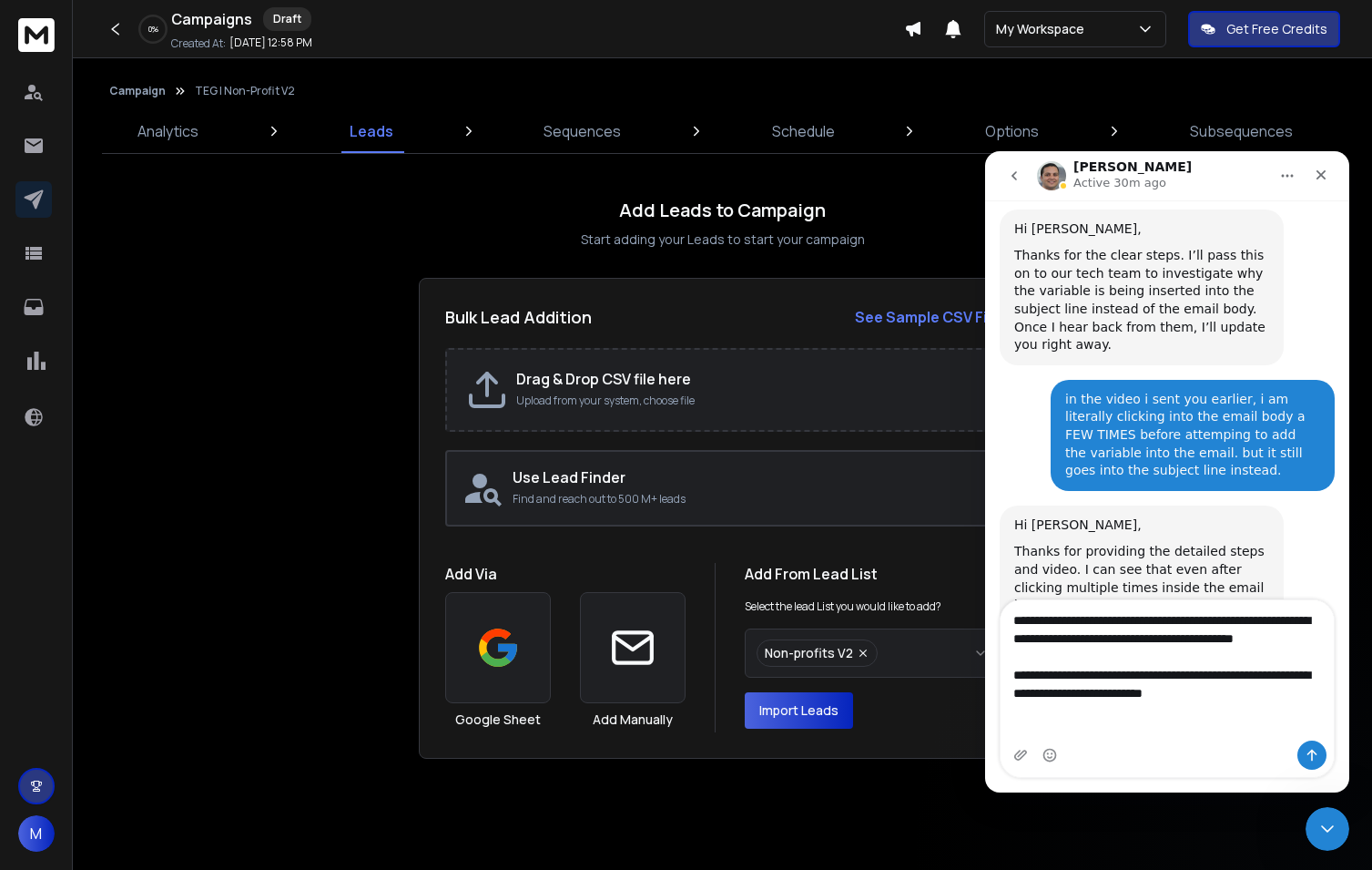
type textarea "**********"
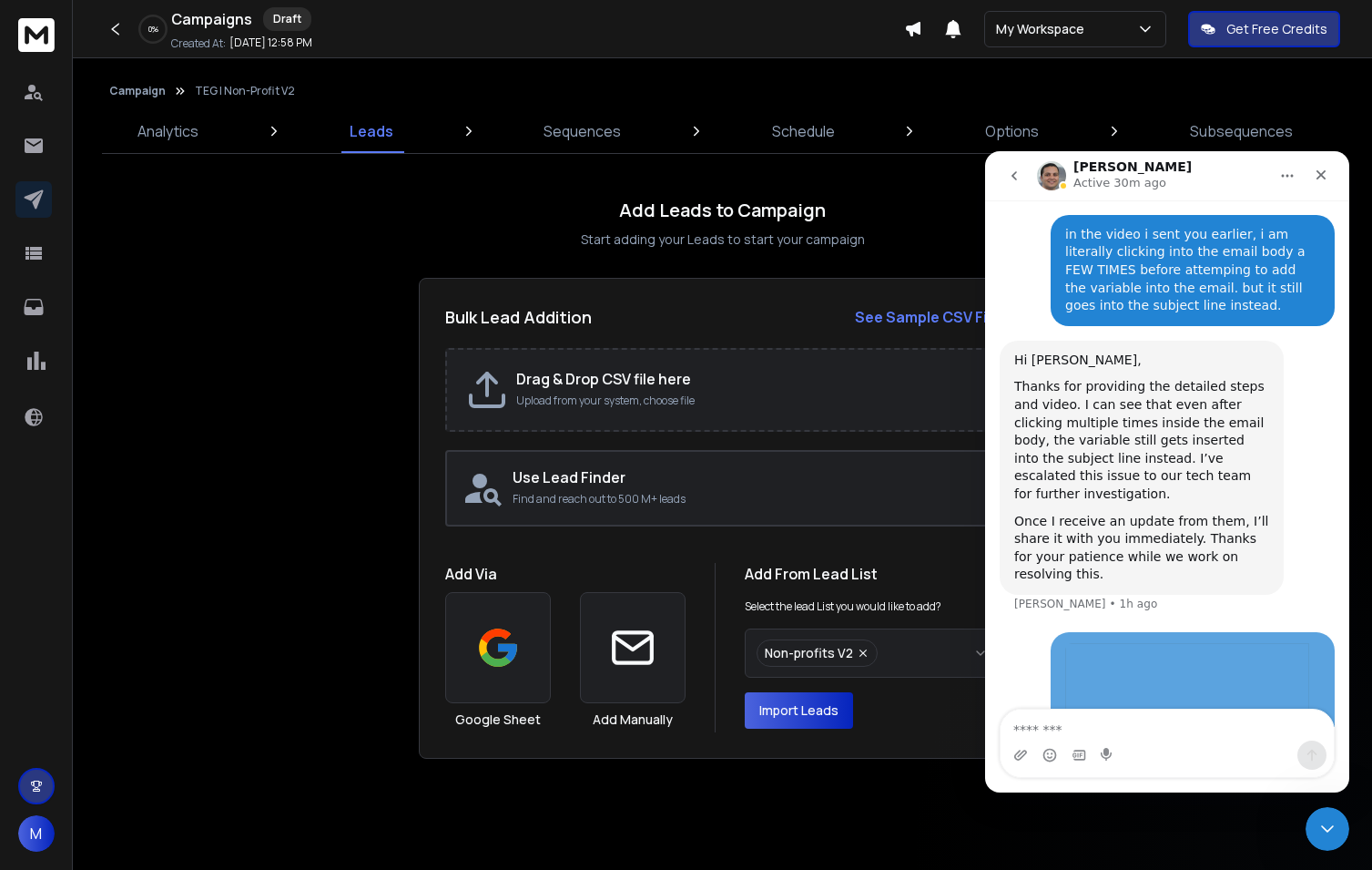
scroll to position [2545, 0]
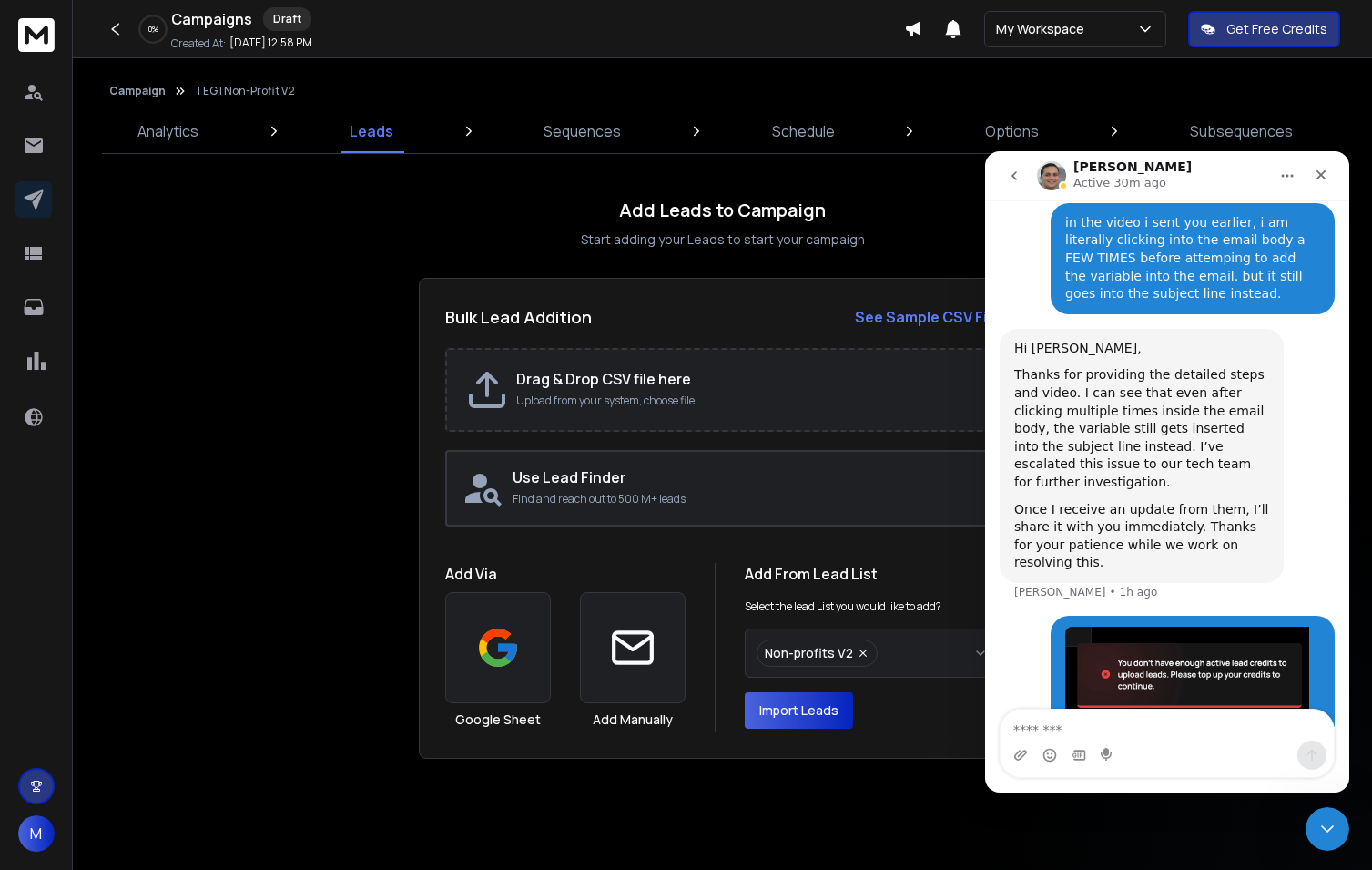
type textarea "*"
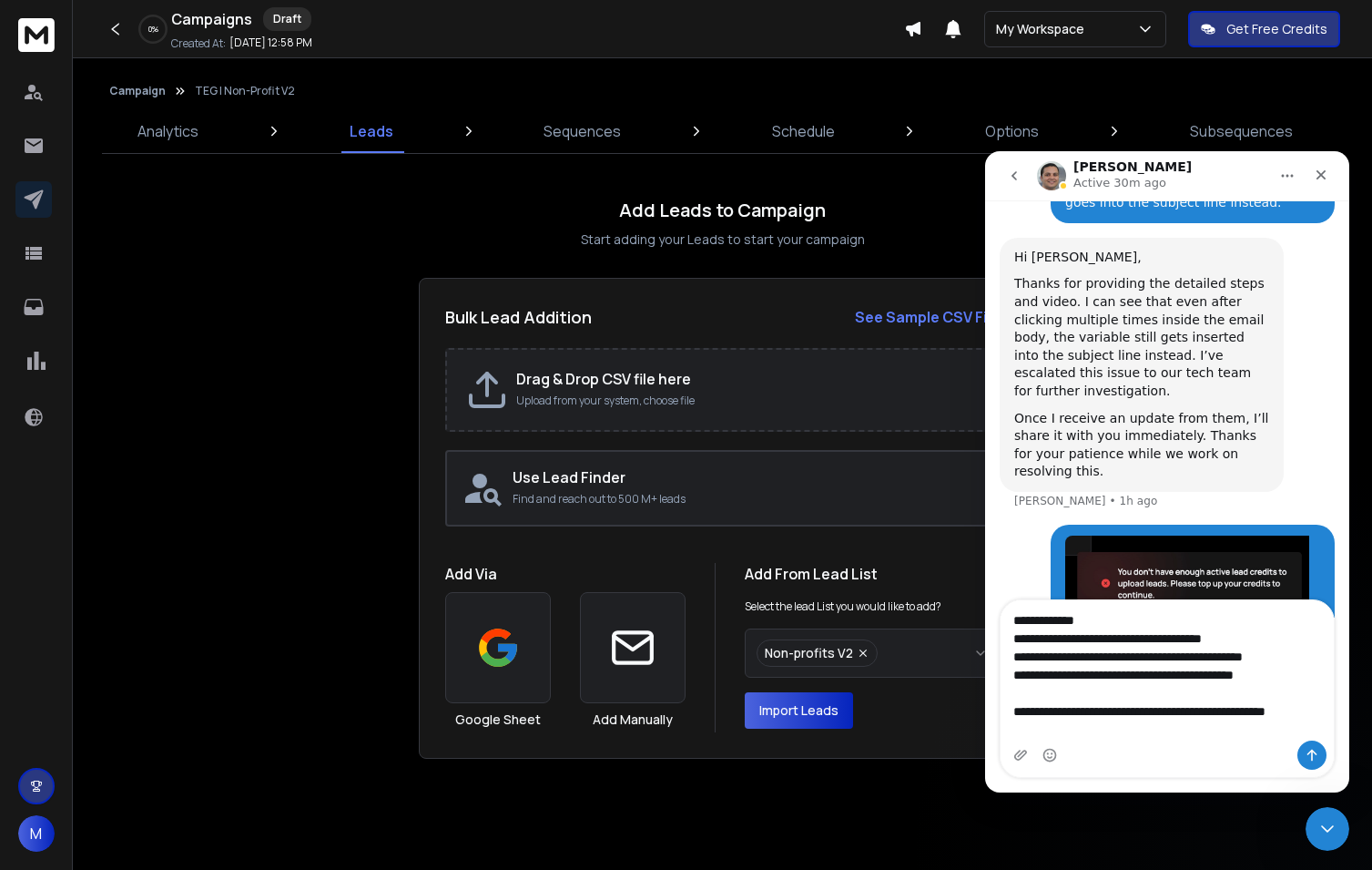
scroll to position [2654, 0]
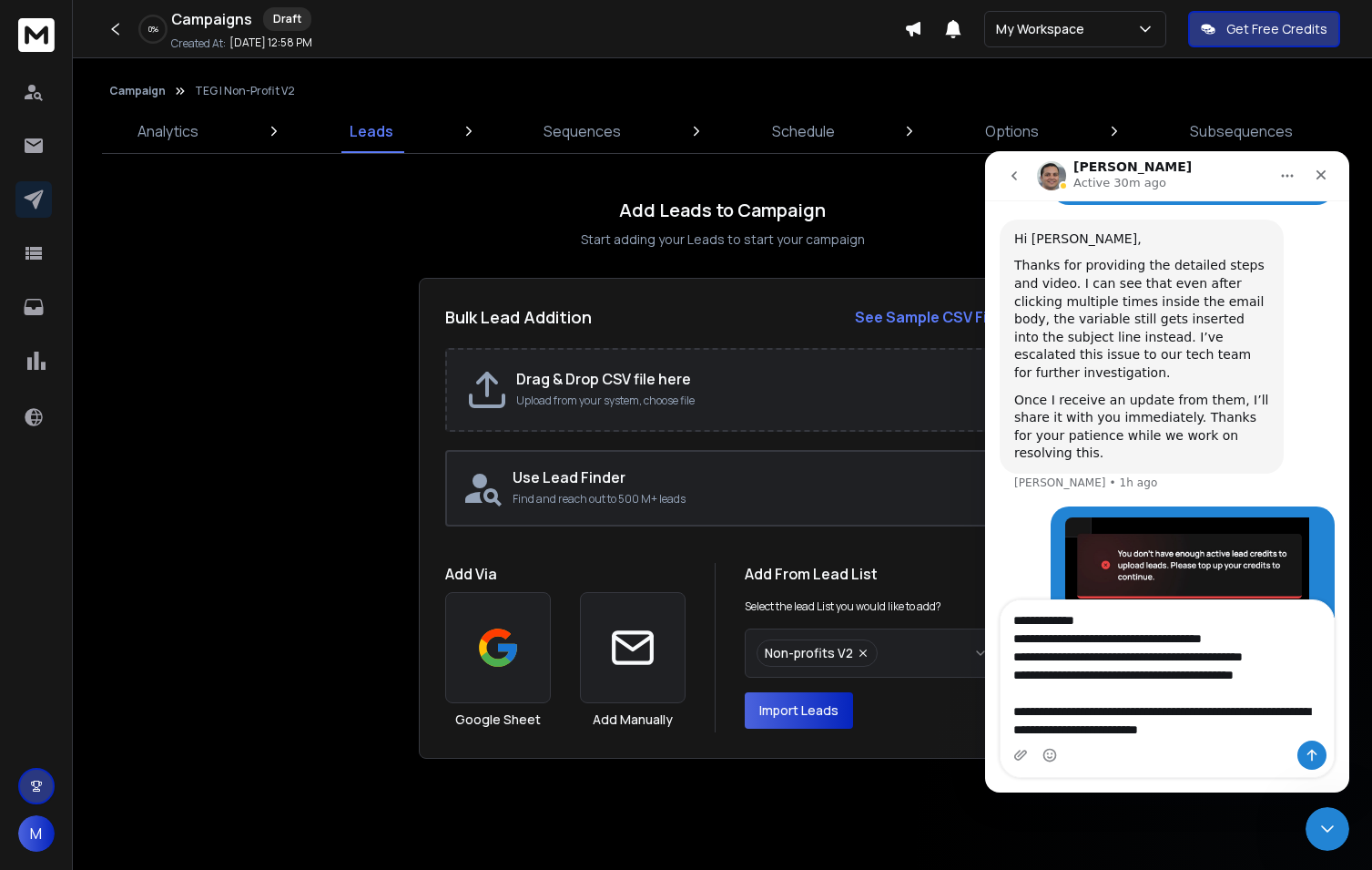
type textarea "**********"
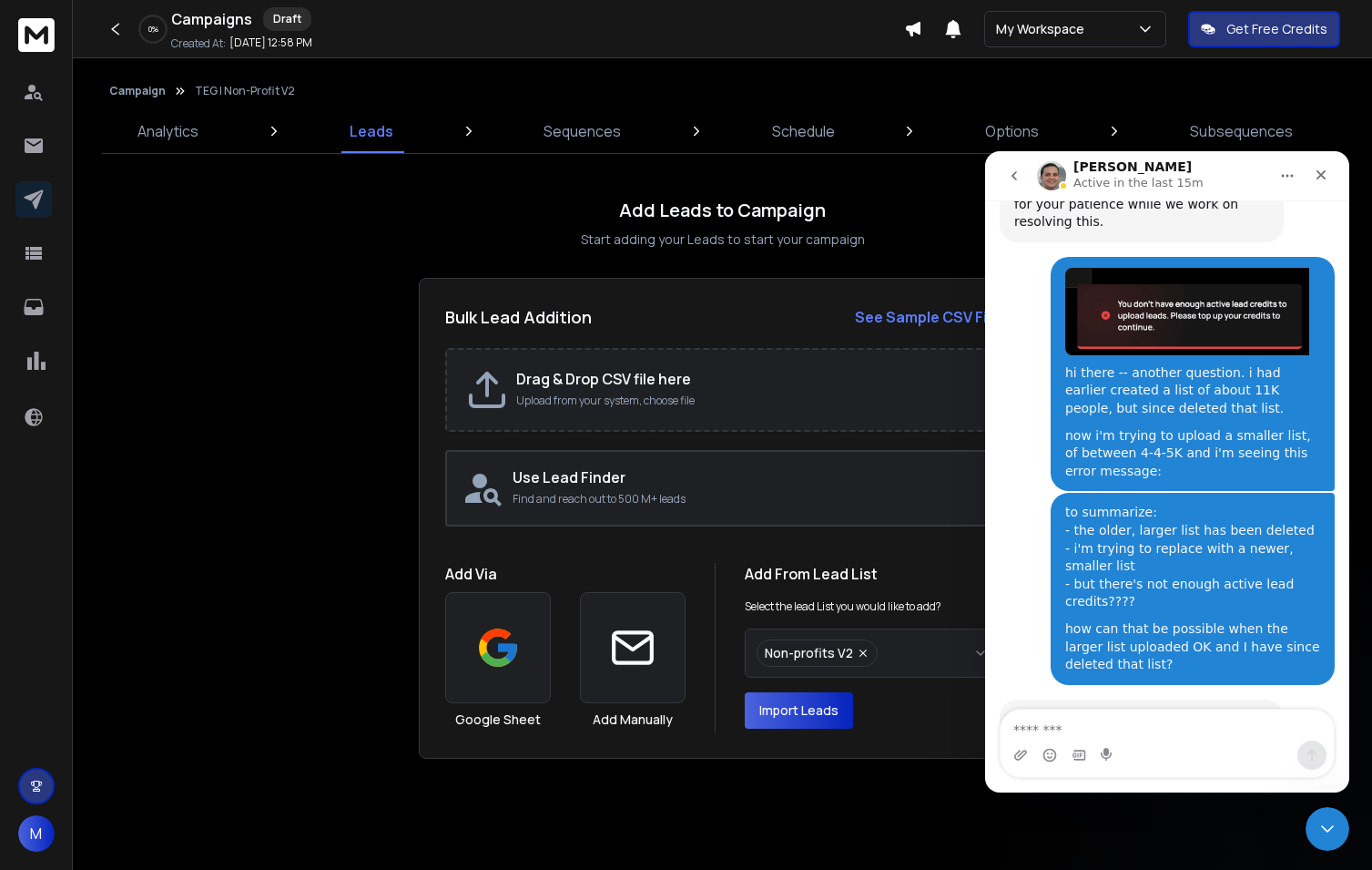
scroll to position [2908, 0]
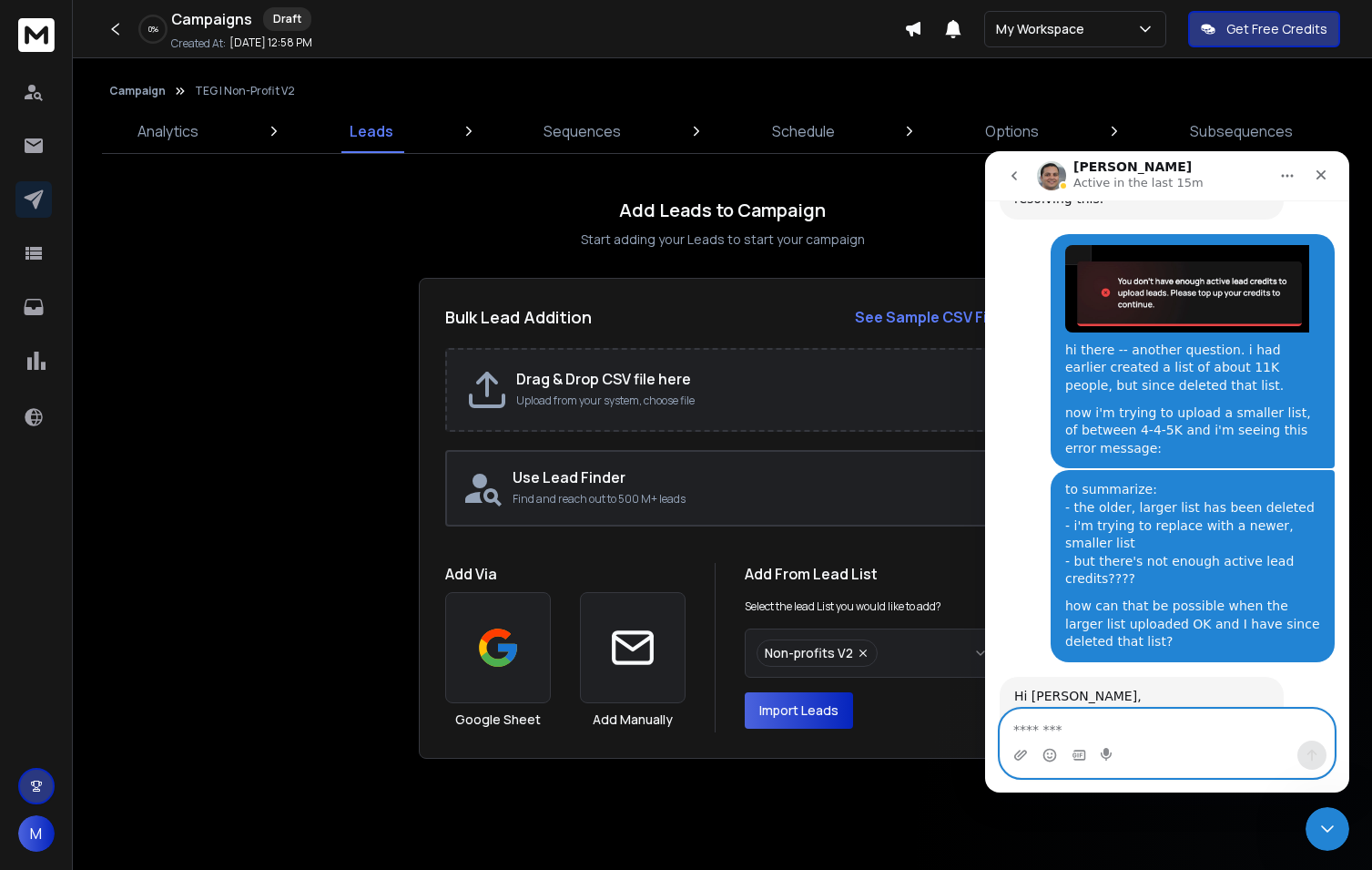
click at [1087, 723] on textarea "Message…" at bounding box center [1167, 724] width 333 height 31
type textarea "**********"
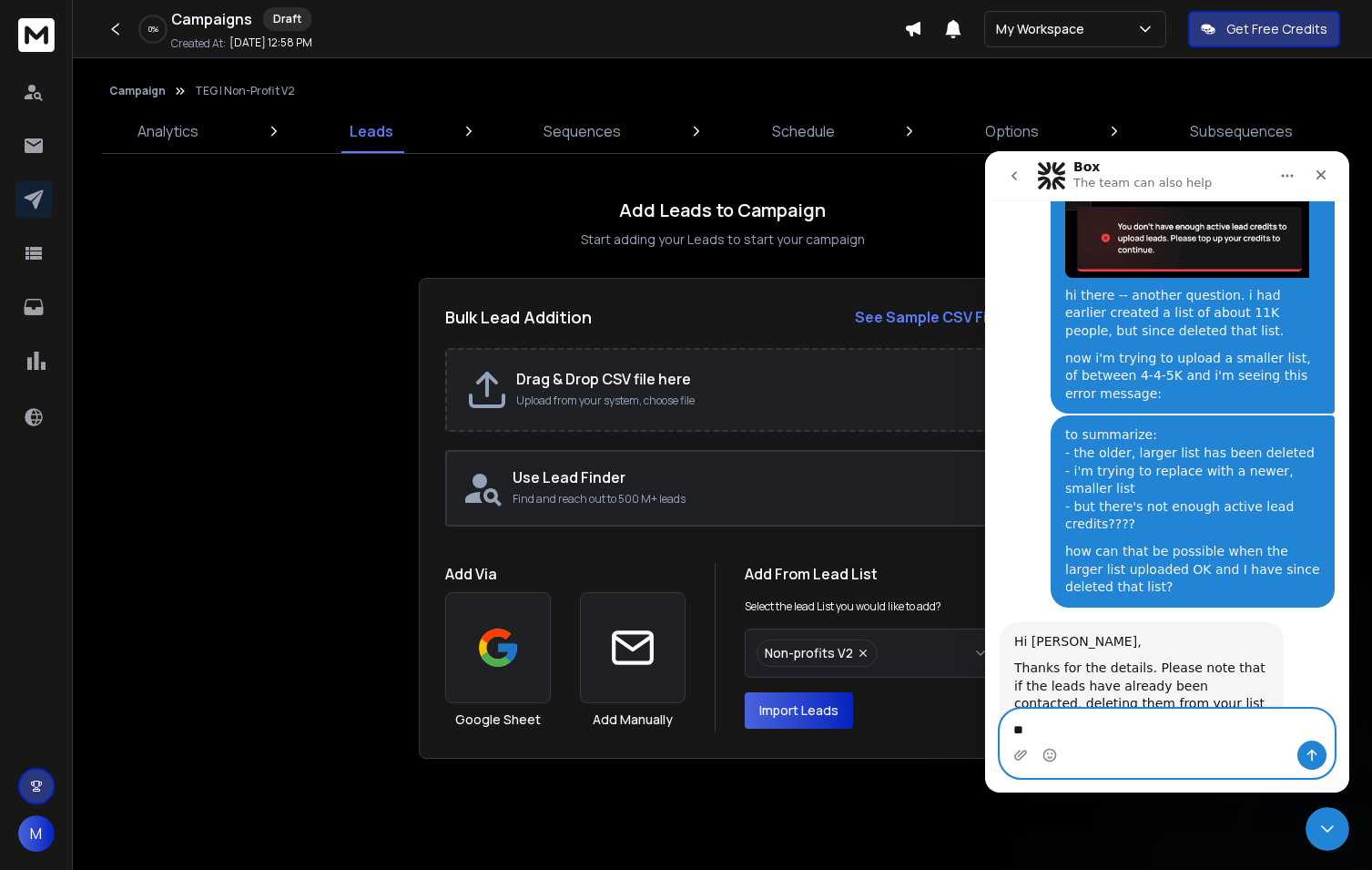
type textarea "*"
type textarea "********"
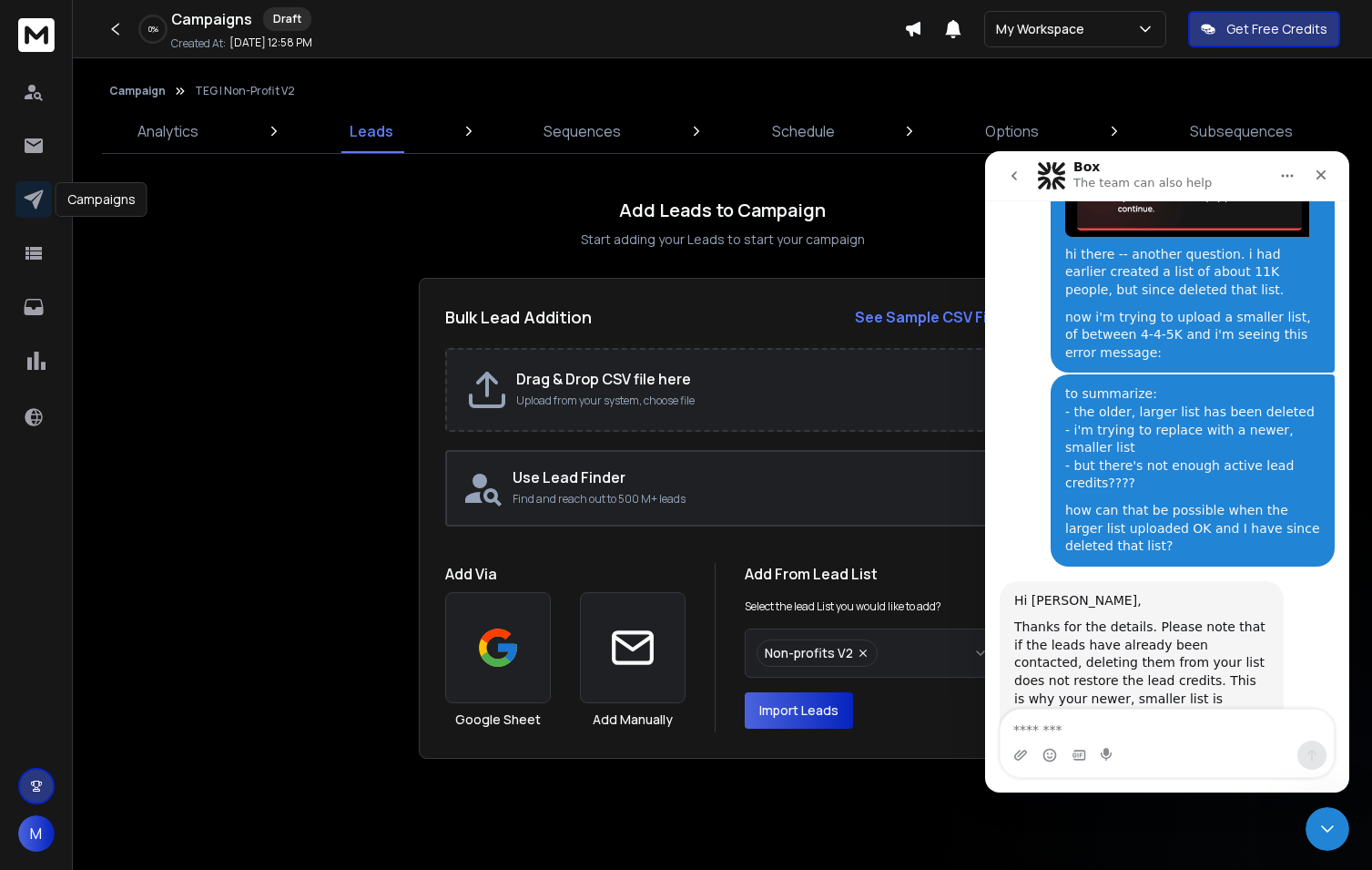
click at [43, 197] on icon at bounding box center [34, 200] width 22 height 22
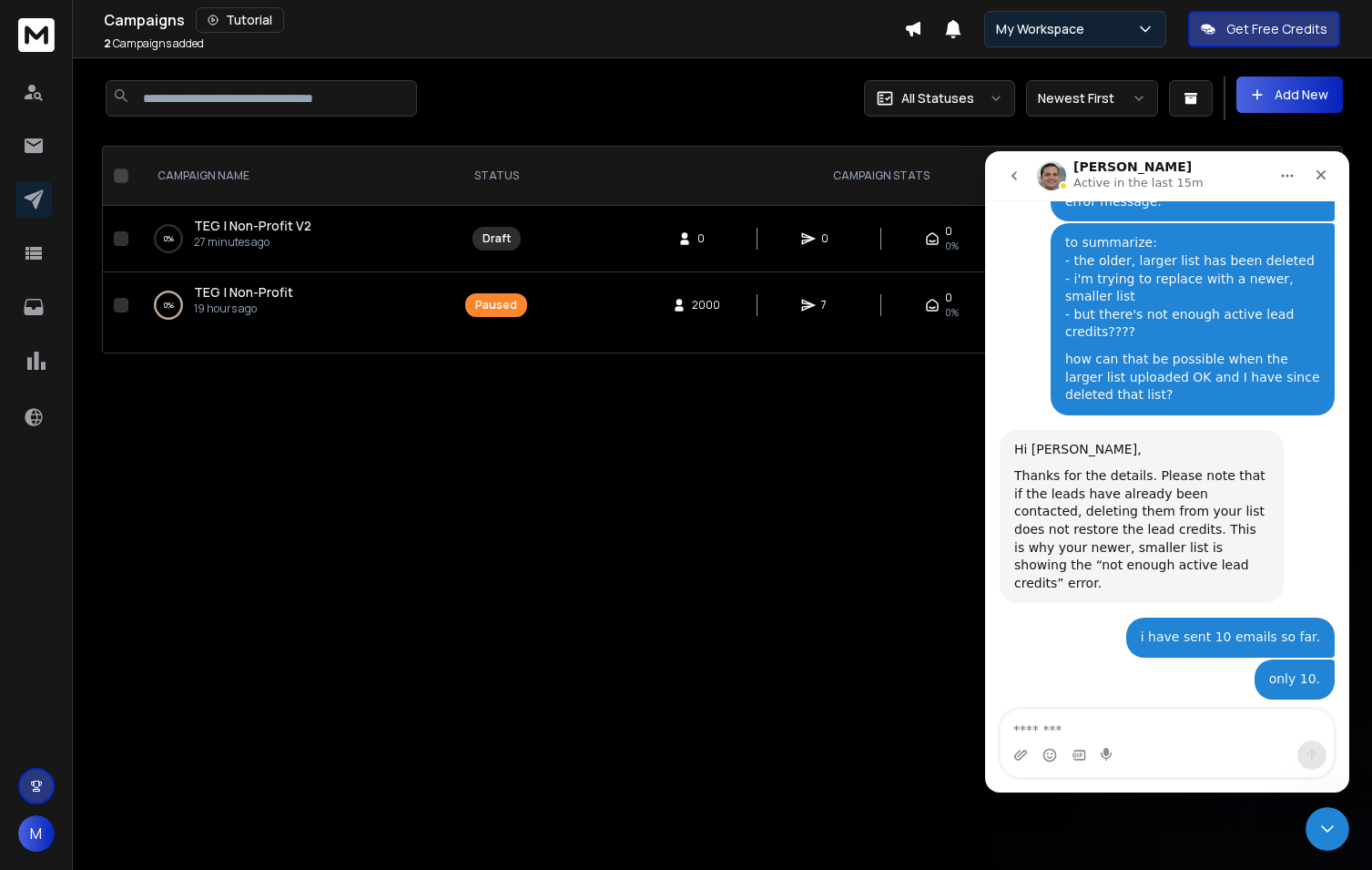
scroll to position [3157, 0]
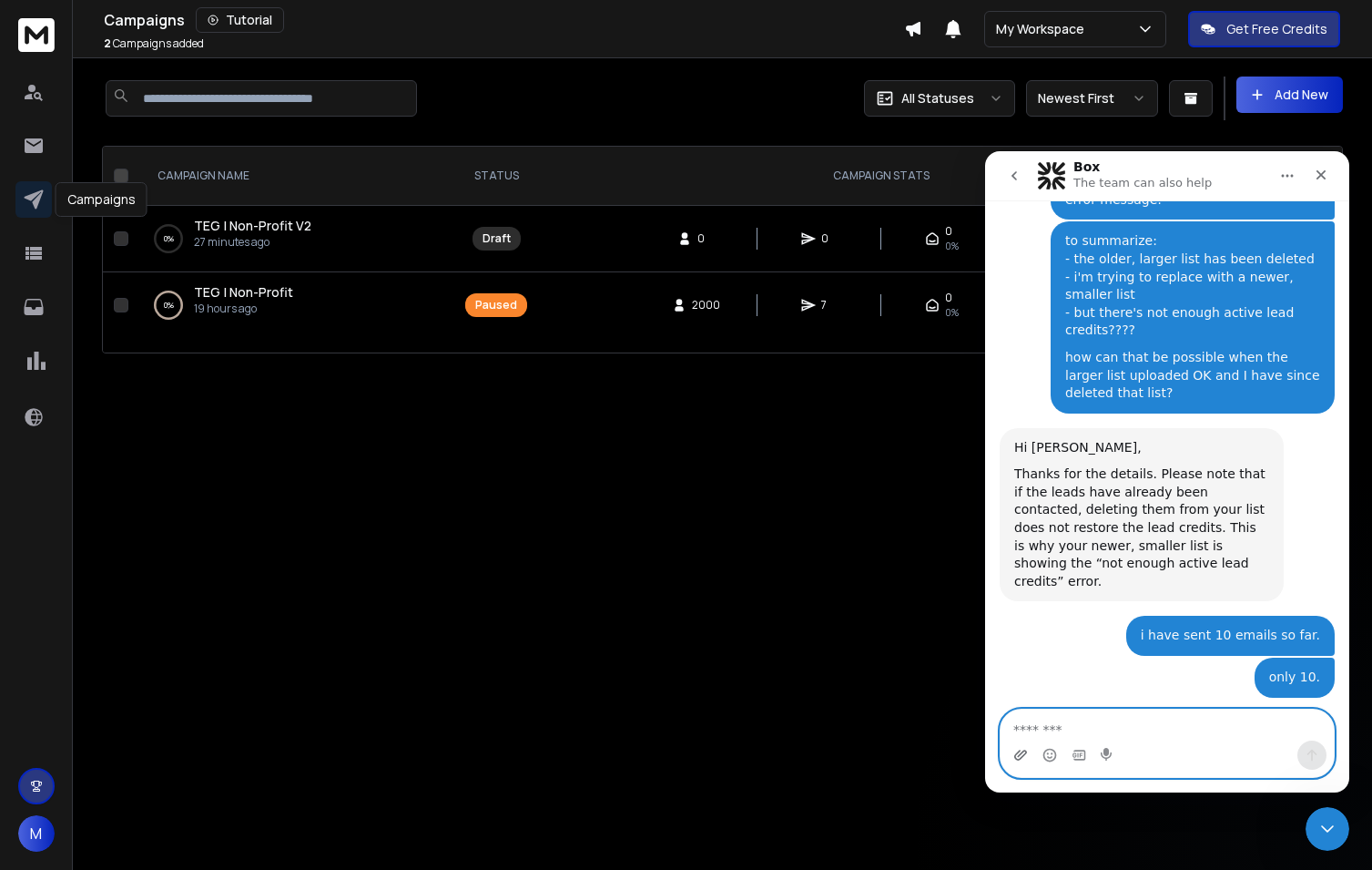
click at [1019, 756] on icon "Upload attachment" at bounding box center [1021, 754] width 15 height 15
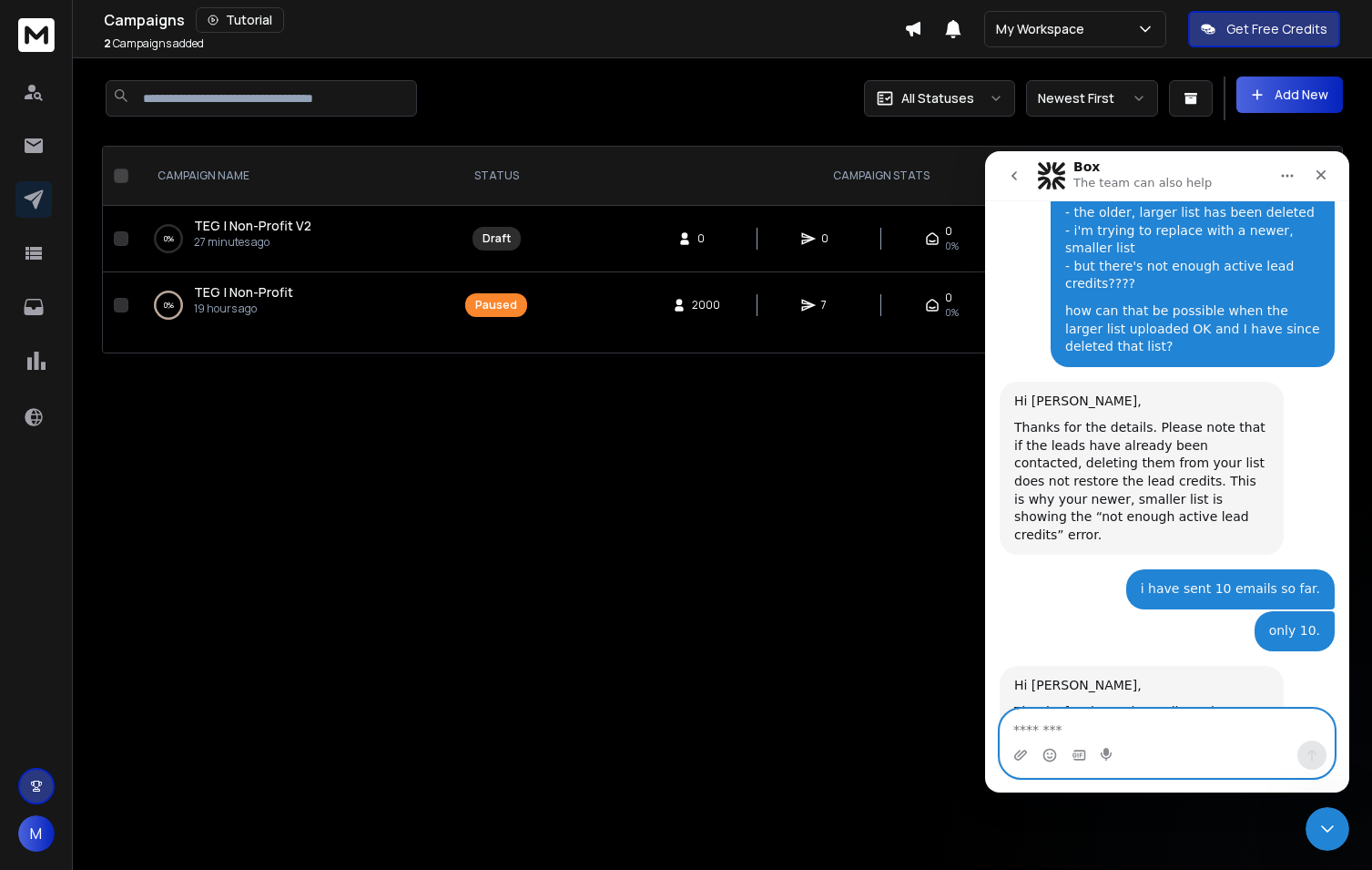
scroll to position [3214, 0]
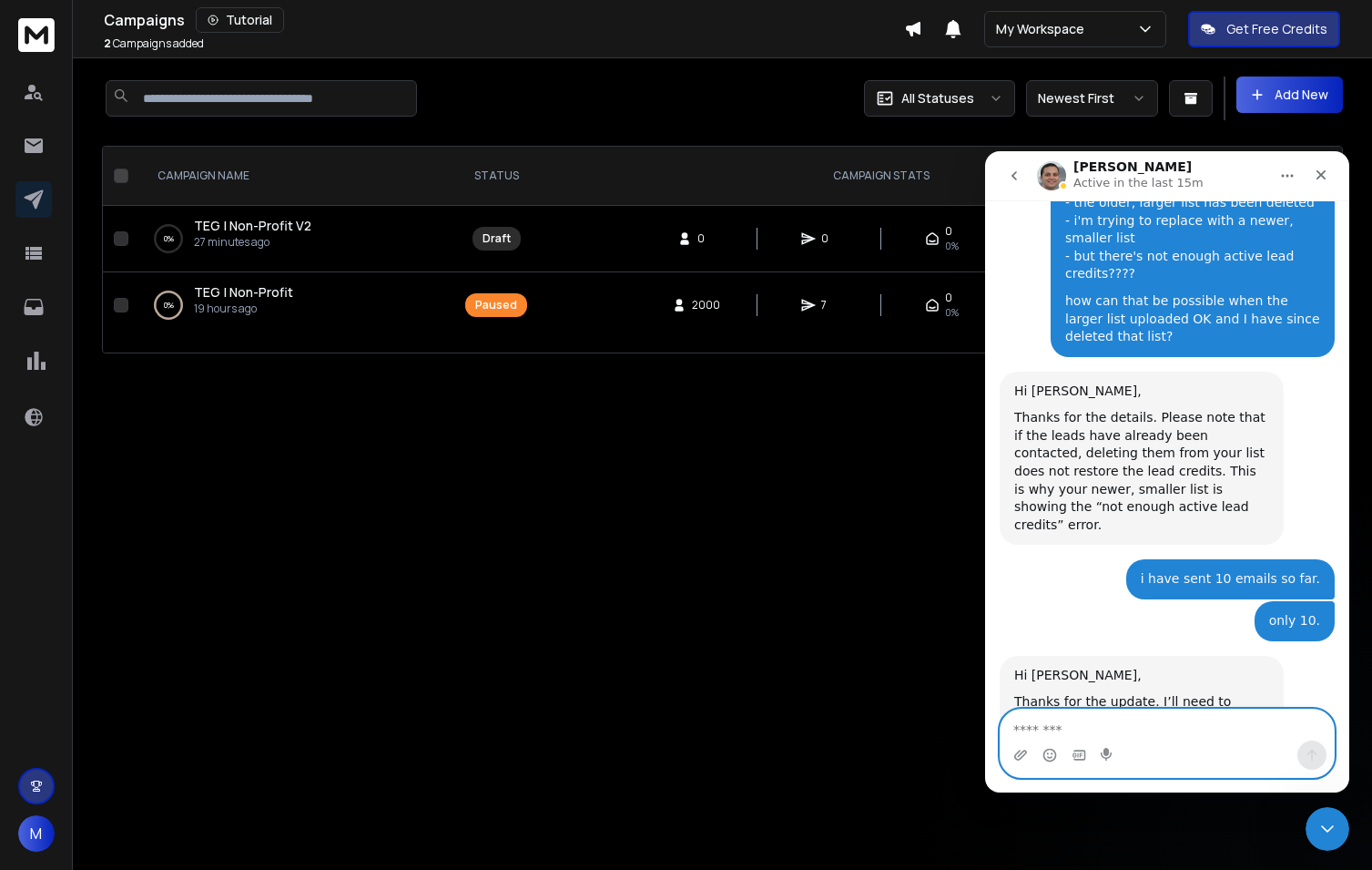
click at [1029, 728] on textarea "Message…" at bounding box center [1167, 724] width 333 height 31
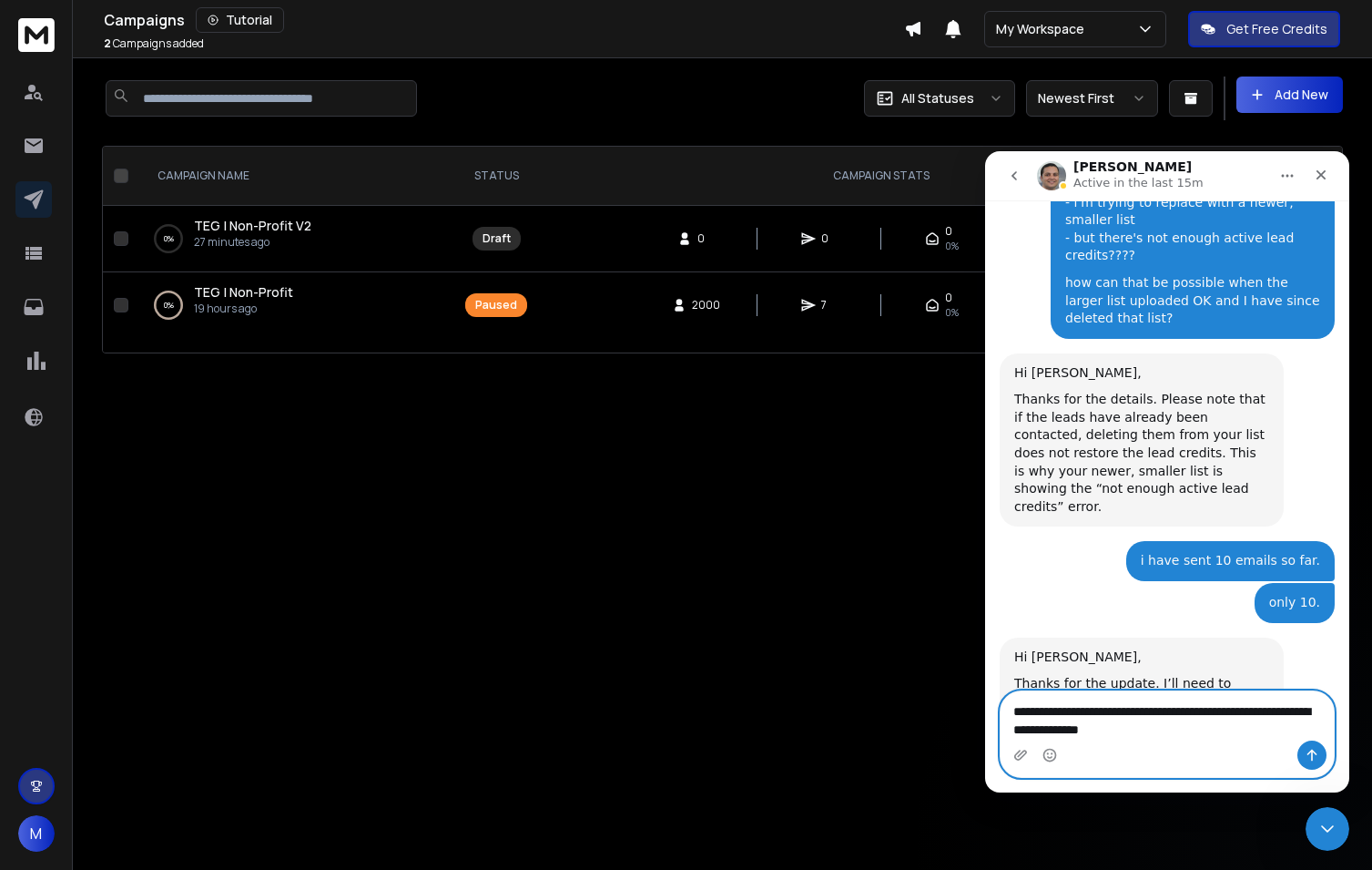
type textarea "**********"
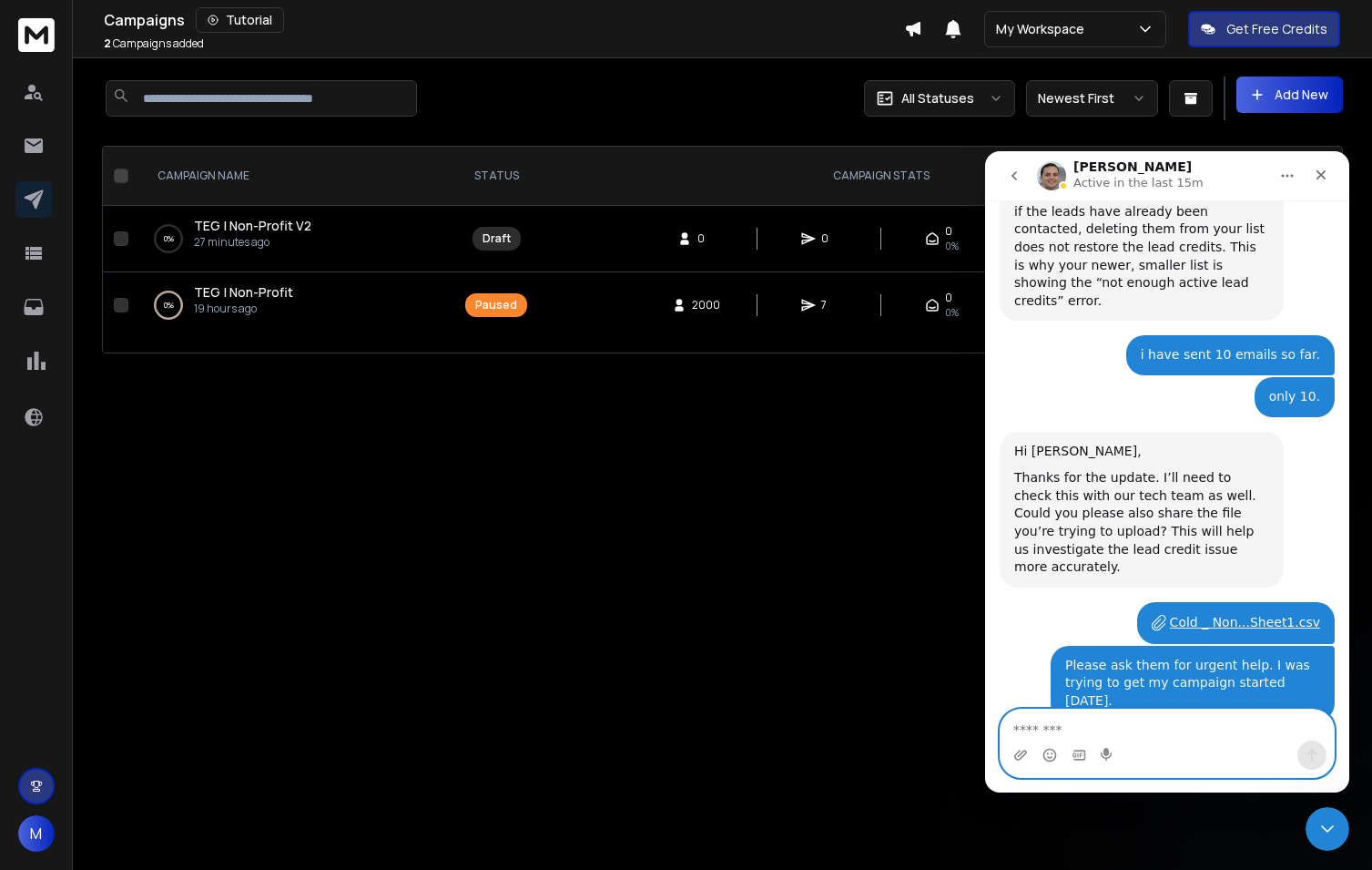
scroll to position [3443, 0]
